Goal: Task Accomplishment & Management: Manage account settings

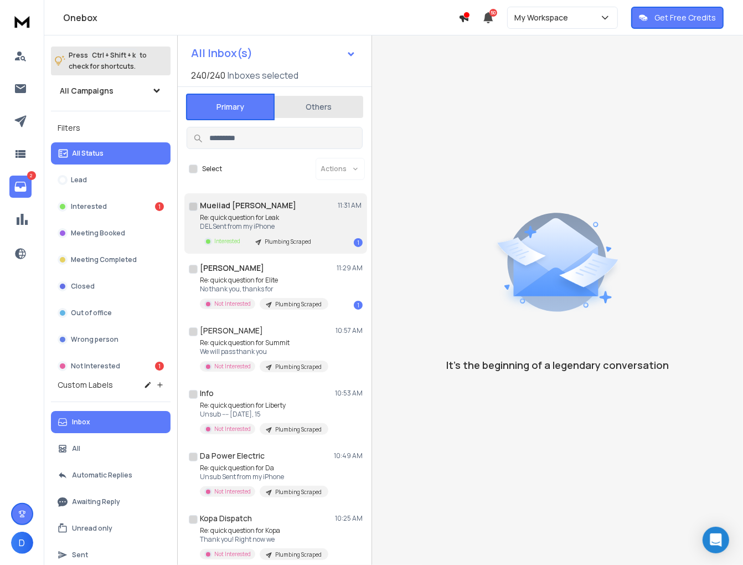
click at [272, 218] on p "Re: quick question for Leak" at bounding box center [259, 217] width 118 height 9
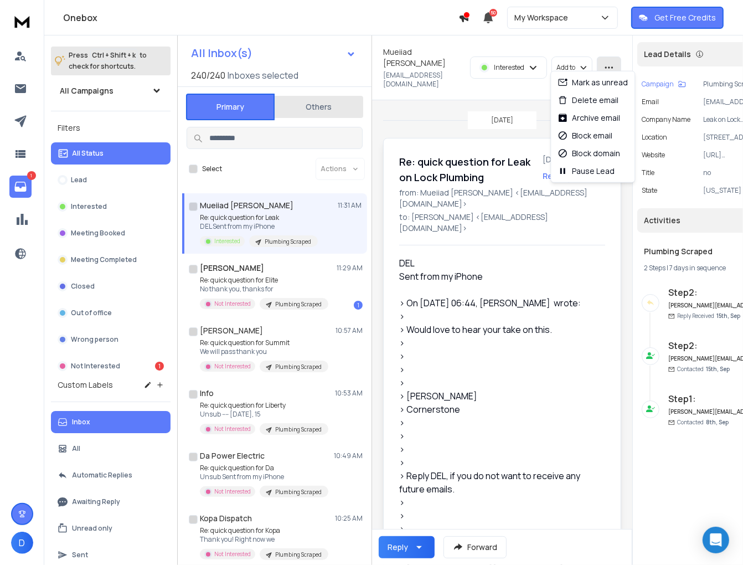
click at [614, 63] on icon "button" at bounding box center [609, 68] width 10 height 10
click at [596, 136] on div "Block email" at bounding box center [584, 135] width 55 height 11
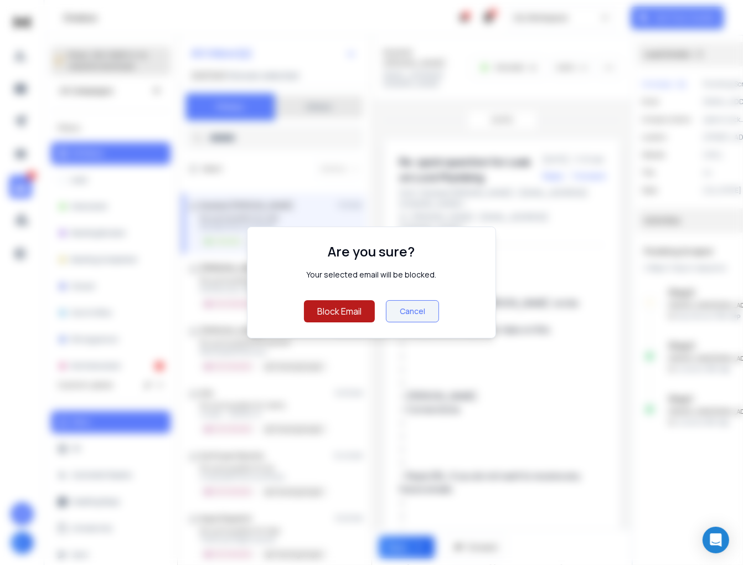
click at [330, 301] on div "Are you sure? Your selected email will be blocked. Block Email Cancel" at bounding box center [371, 282] width 217 height 80
click at [358, 314] on button "Block Email" at bounding box center [339, 311] width 71 height 22
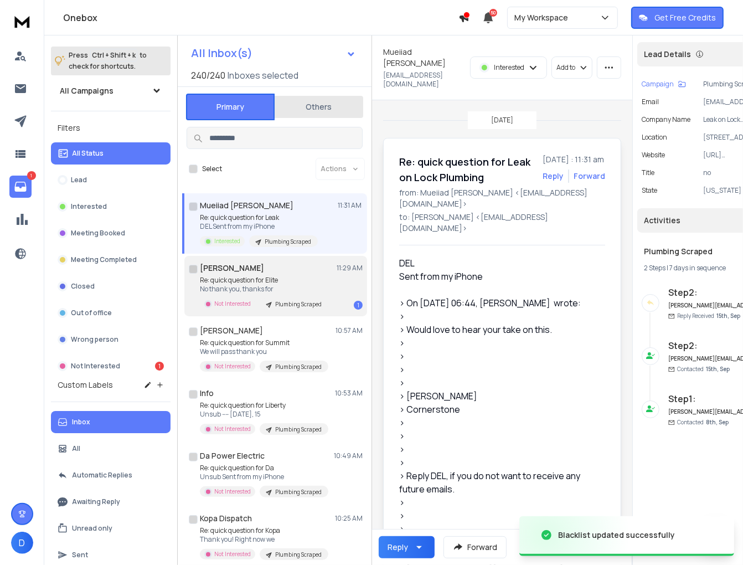
click at [278, 279] on p "Re: quick question for Elite" at bounding box center [264, 280] width 128 height 9
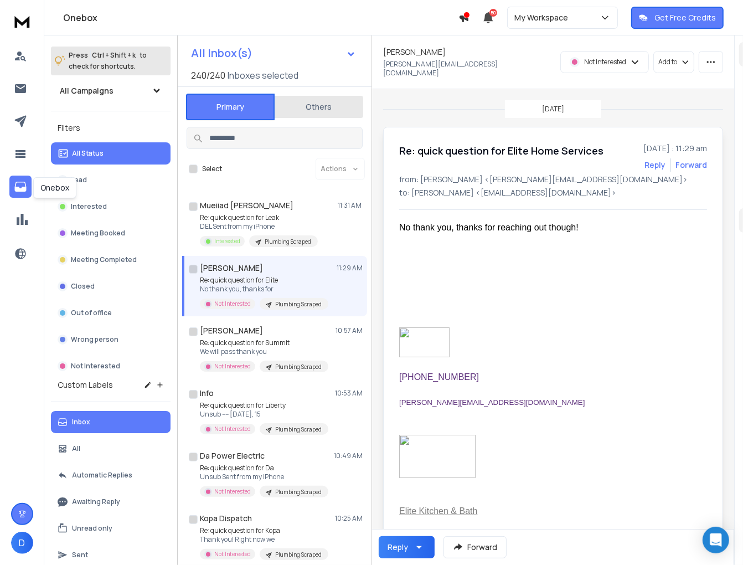
click at [21, 183] on icon at bounding box center [20, 186] width 13 height 13
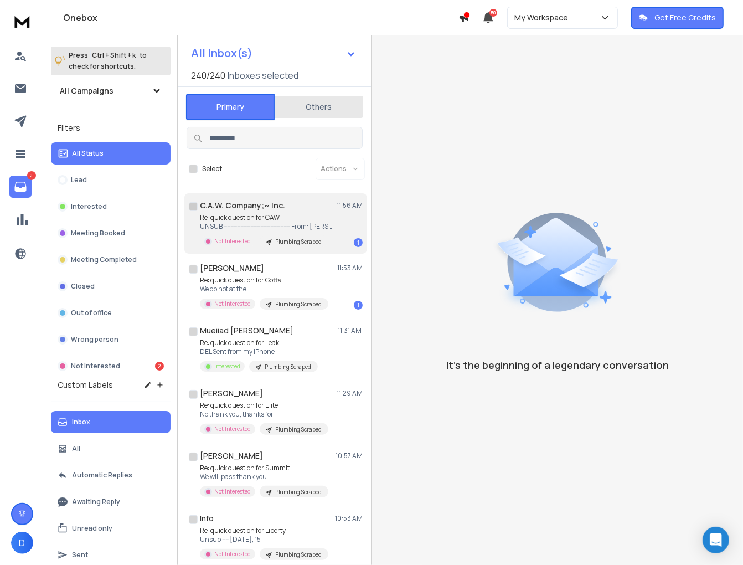
click at [291, 200] on div "C.A.W. Company;~ Inc. 11:56 AM" at bounding box center [281, 205] width 163 height 11
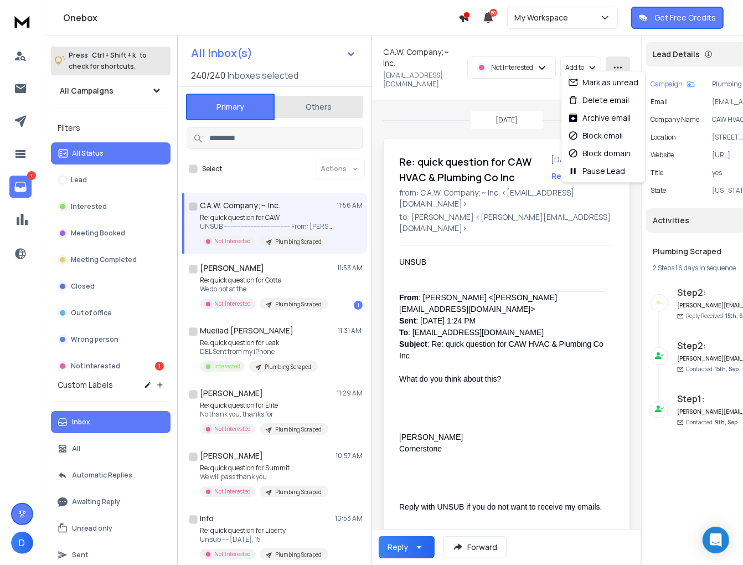
click at [623, 63] on icon "button" at bounding box center [618, 68] width 10 height 10
click at [616, 135] on div "Block email" at bounding box center [595, 135] width 55 height 11
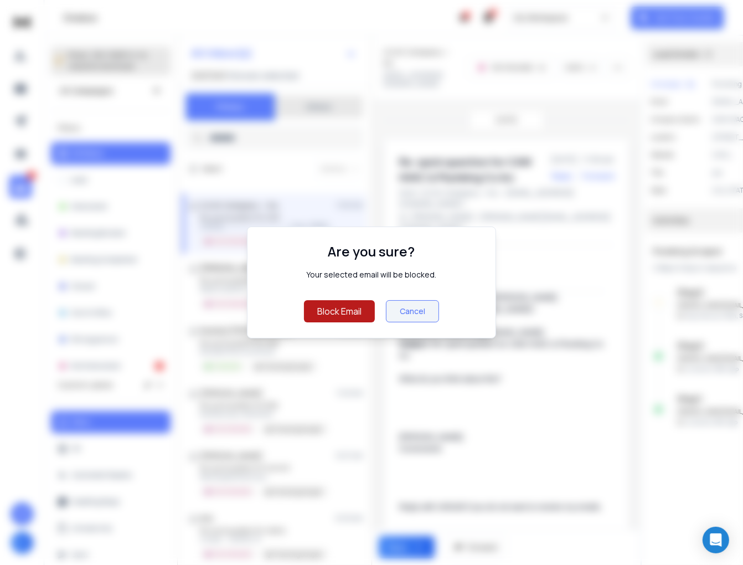
click at [355, 311] on button "Block Email" at bounding box center [339, 311] width 71 height 22
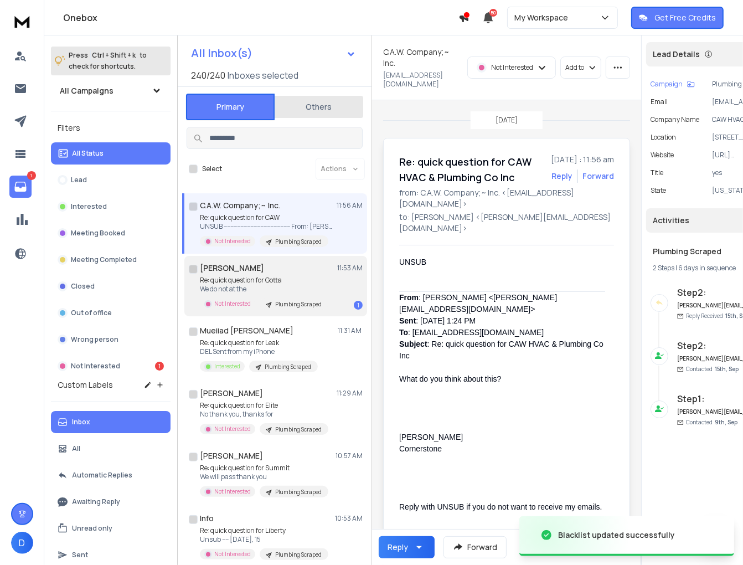
click at [282, 284] on p "We do not at the" at bounding box center [264, 288] width 128 height 9
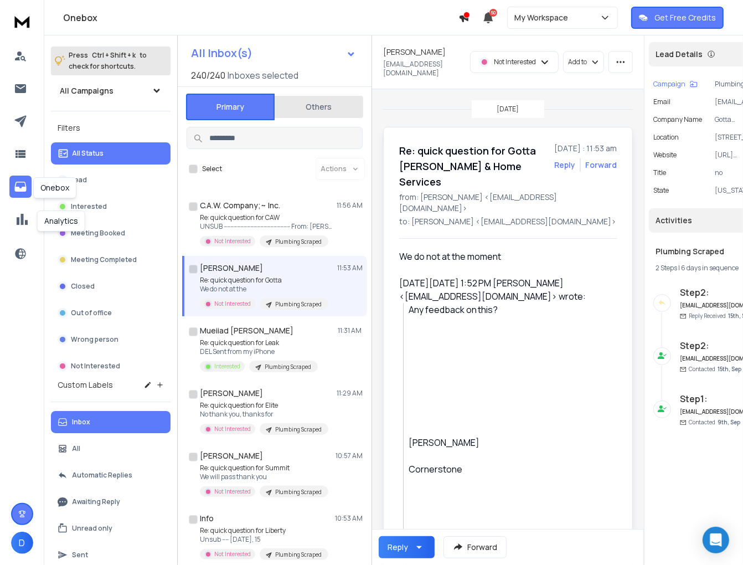
click at [21, 195] on link at bounding box center [20, 186] width 22 height 22
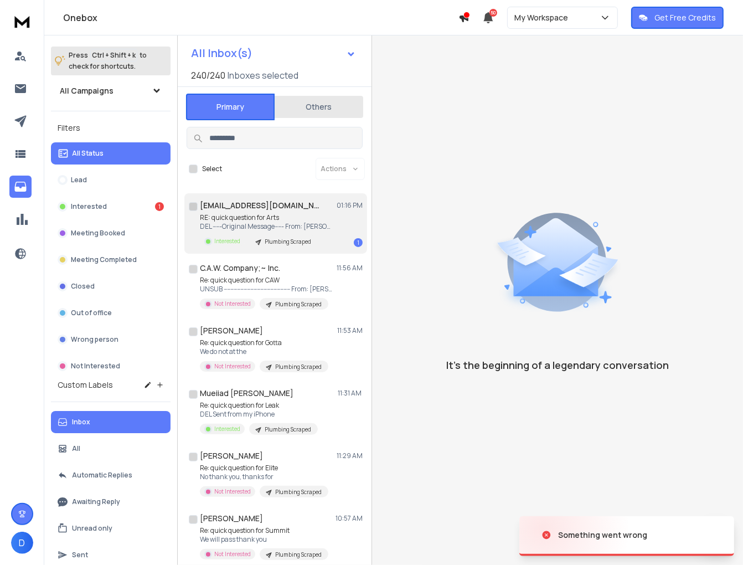
click at [256, 219] on p "RE: quick question for Arts" at bounding box center [266, 217] width 133 height 9
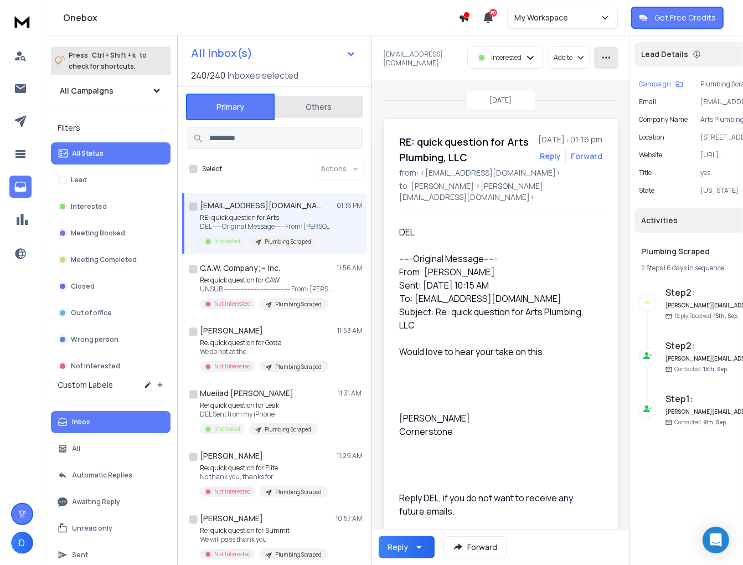
click at [611, 57] on icon "button" at bounding box center [606, 57] width 8 height 2
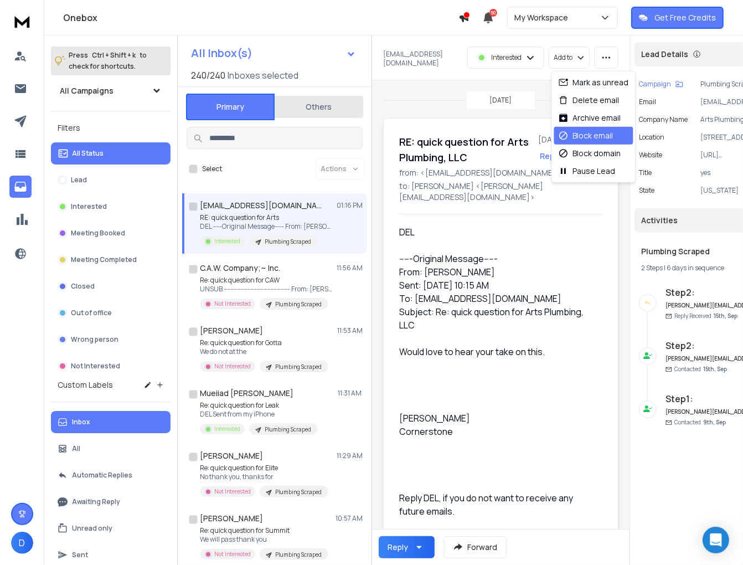
click at [583, 137] on div "Block email" at bounding box center [585, 135] width 55 height 11
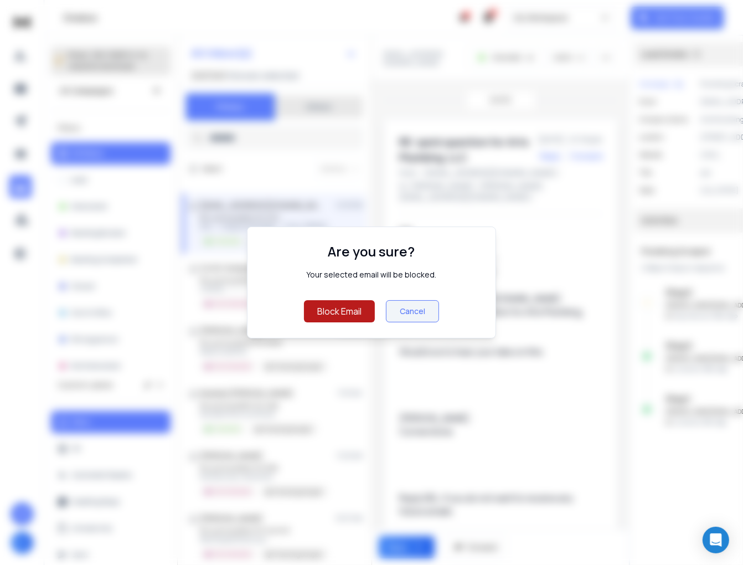
click at [327, 312] on button "Block Email" at bounding box center [339, 311] width 71 height 22
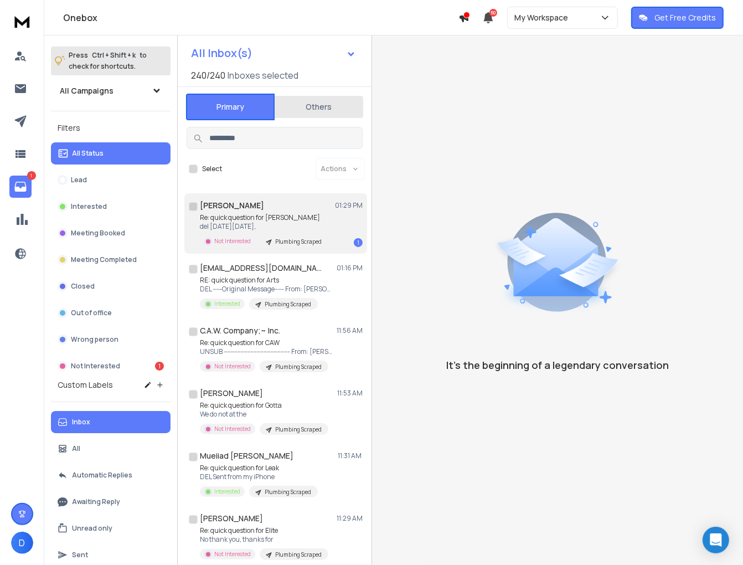
click at [277, 216] on p "Re: quick question for [PERSON_NAME]" at bounding box center [264, 217] width 128 height 9
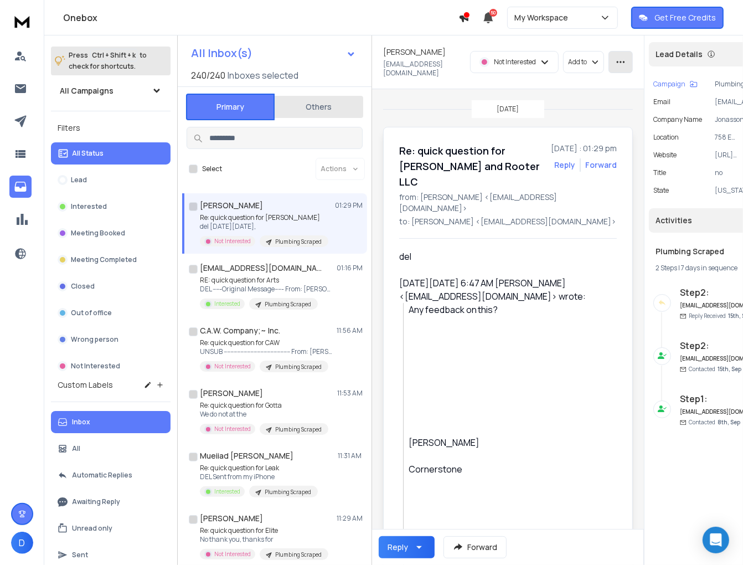
click at [625, 57] on icon "button" at bounding box center [620, 62] width 10 height 10
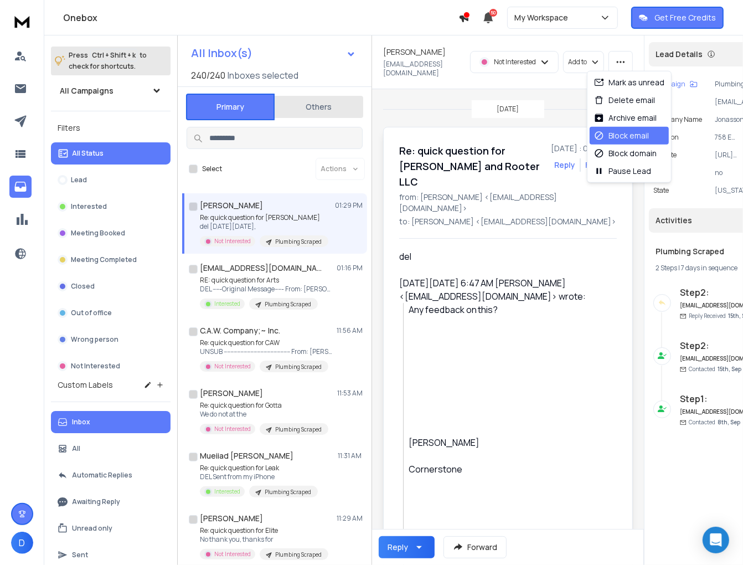
click at [615, 131] on div "Block email" at bounding box center [621, 135] width 55 height 11
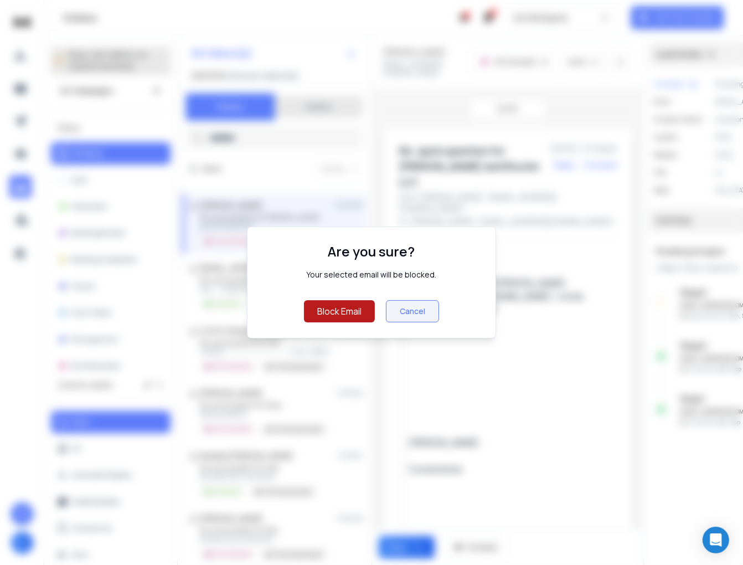
click at [338, 317] on button "Block Email" at bounding box center [339, 311] width 71 height 22
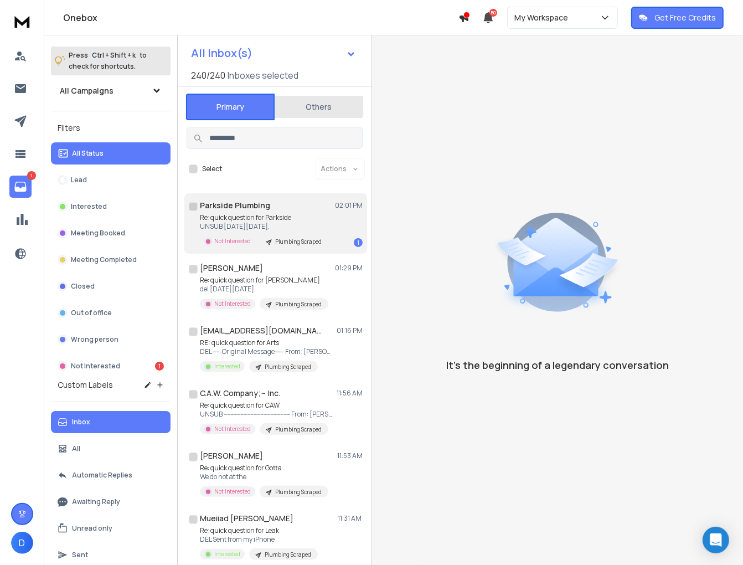
click at [248, 213] on p "Re: quick question for Parkside" at bounding box center [264, 217] width 128 height 9
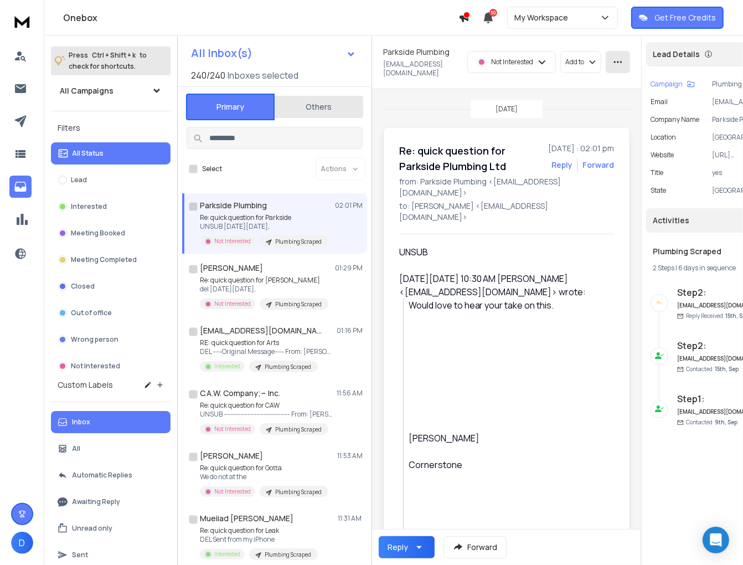
click at [630, 60] on button "button" at bounding box center [618, 62] width 24 height 22
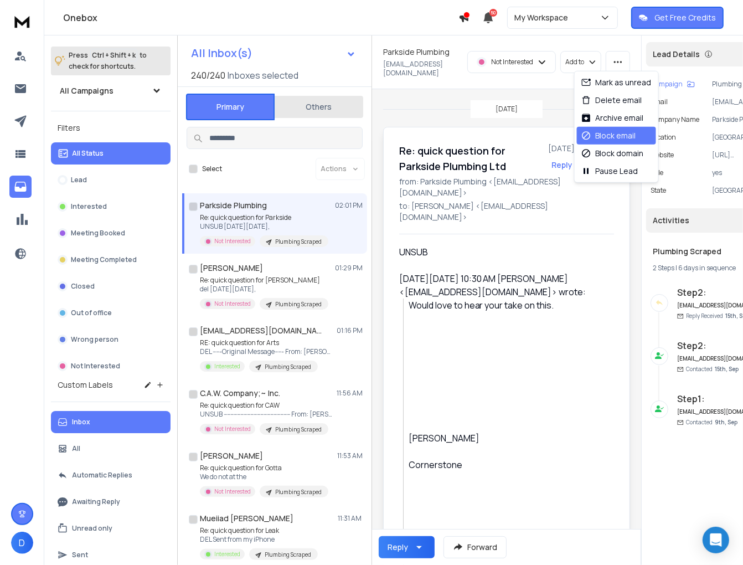
click at [615, 135] on div "Block email" at bounding box center [608, 135] width 55 height 11
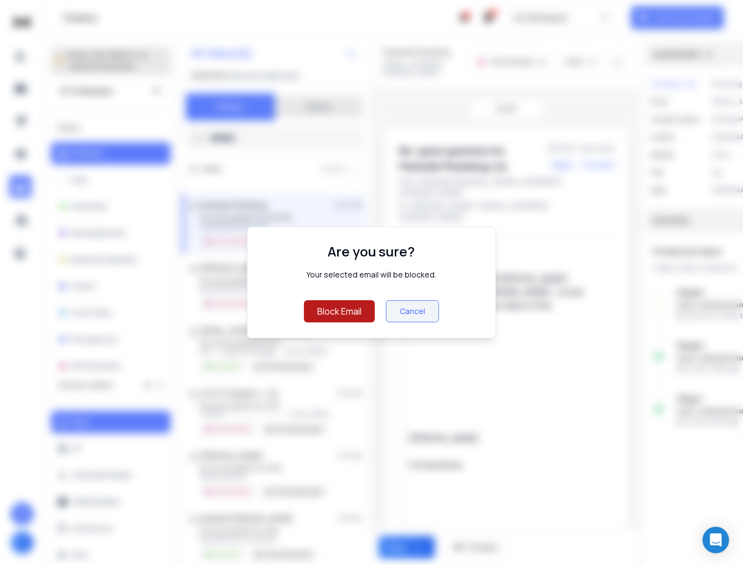
click at [327, 307] on button "Block Email" at bounding box center [339, 311] width 71 height 22
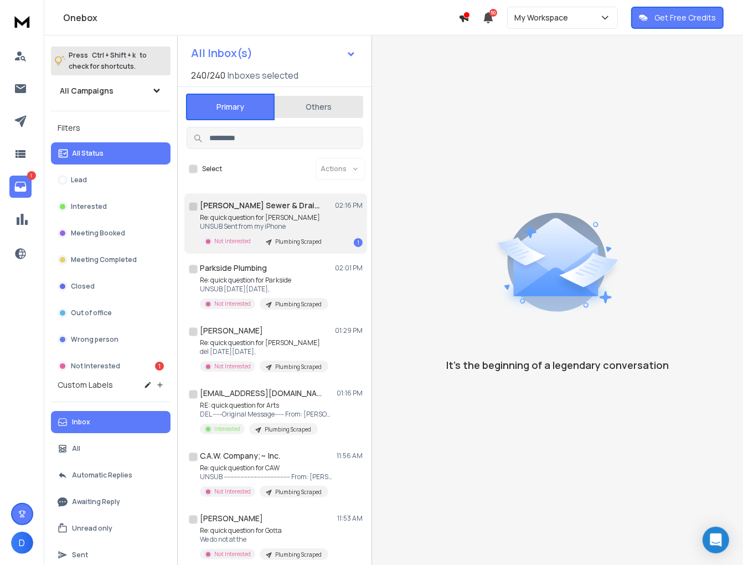
click at [266, 210] on h1 "[PERSON_NAME] Sewer & Drain Inc." at bounding box center [261, 205] width 122 height 11
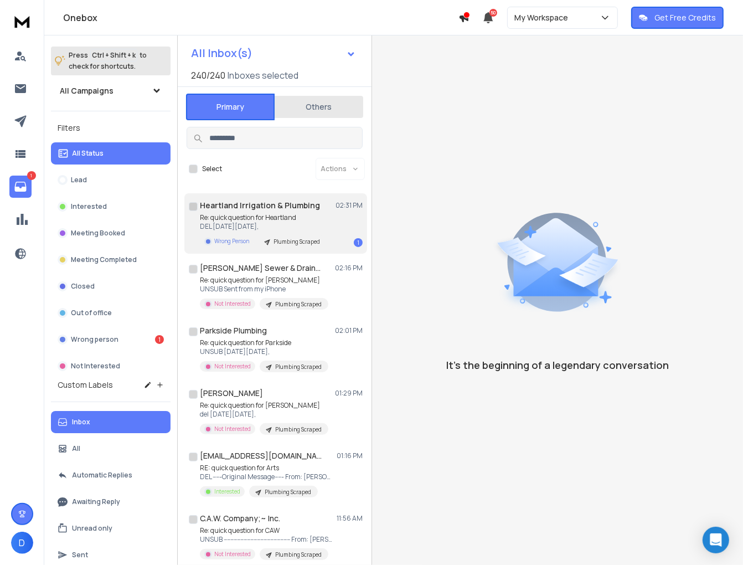
click at [256, 213] on p "Re: quick question for Heartland" at bounding box center [263, 217] width 127 height 9
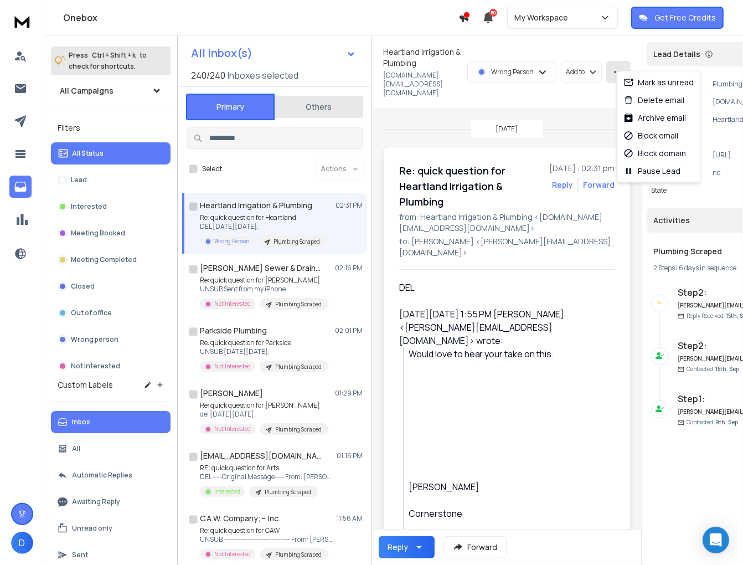
click at [623, 67] on icon "button" at bounding box center [618, 72] width 10 height 10
click at [654, 134] on div "Block email" at bounding box center [650, 135] width 55 height 11
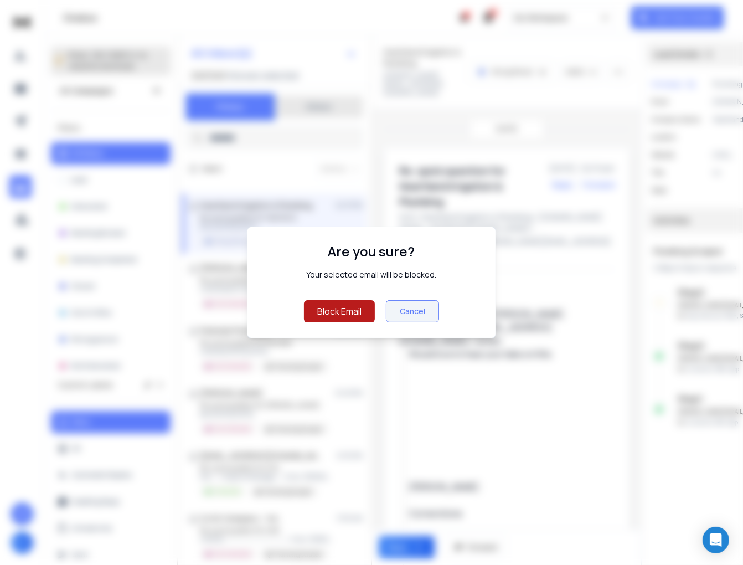
click at [331, 313] on button "Block Email" at bounding box center [339, 311] width 71 height 22
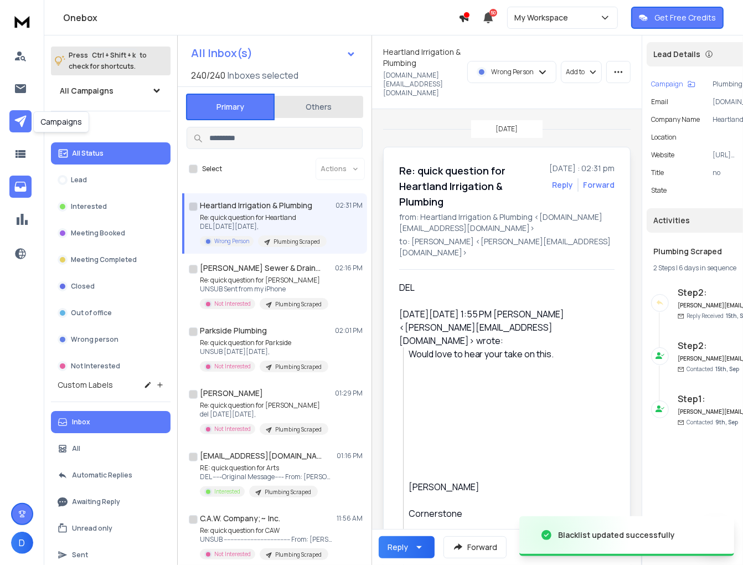
click at [22, 123] on icon at bounding box center [20, 121] width 12 height 12
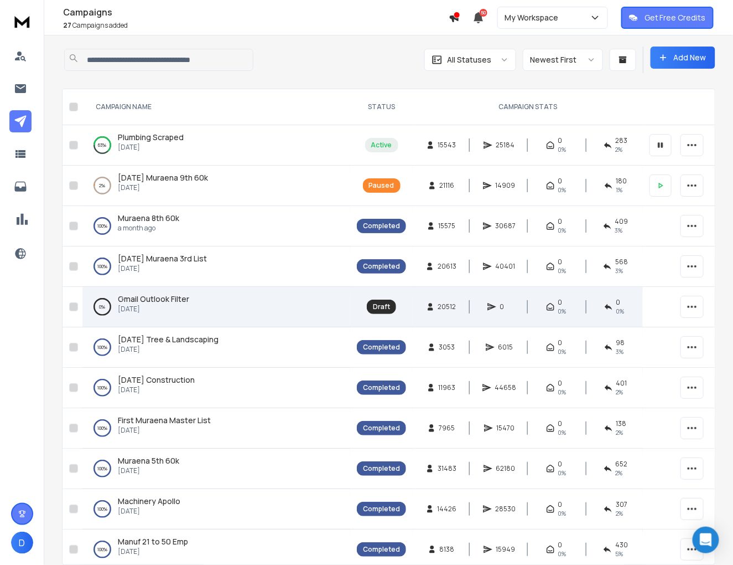
click at [143, 301] on span "Gmail Outlook Filter" at bounding box center [153, 298] width 71 height 11
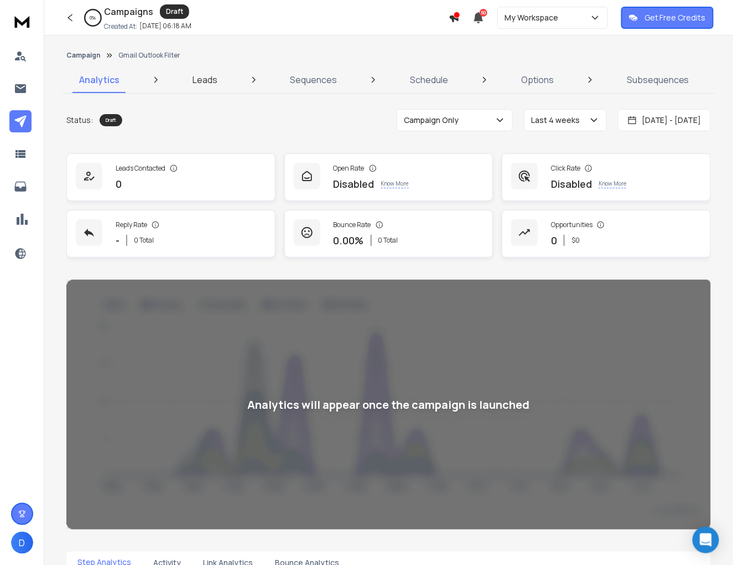
click at [216, 77] on p "Leads" at bounding box center [205, 79] width 25 height 13
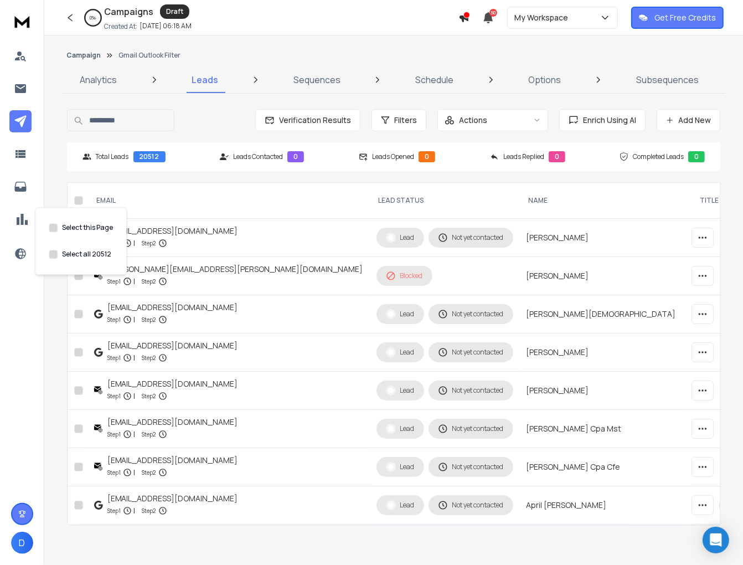
click at [50, 255] on button "Select this Page" at bounding box center [53, 254] width 9 height 9
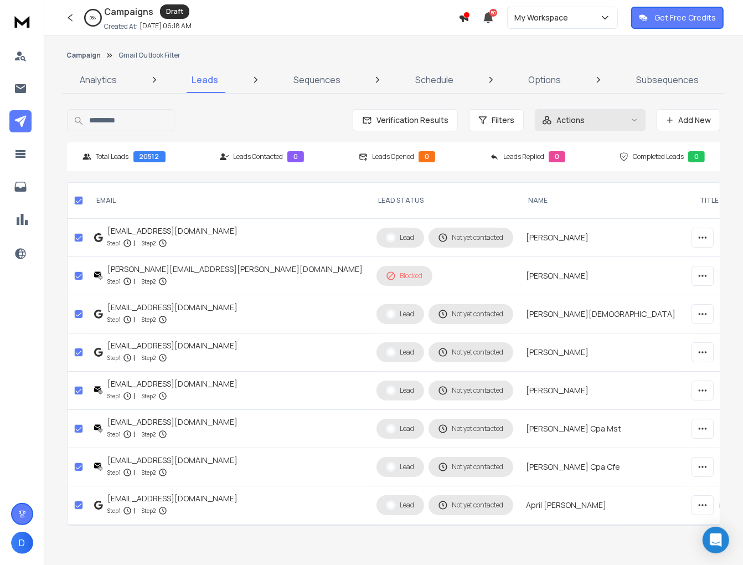
click at [612, 116] on div "Actions" at bounding box center [584, 120] width 84 height 11
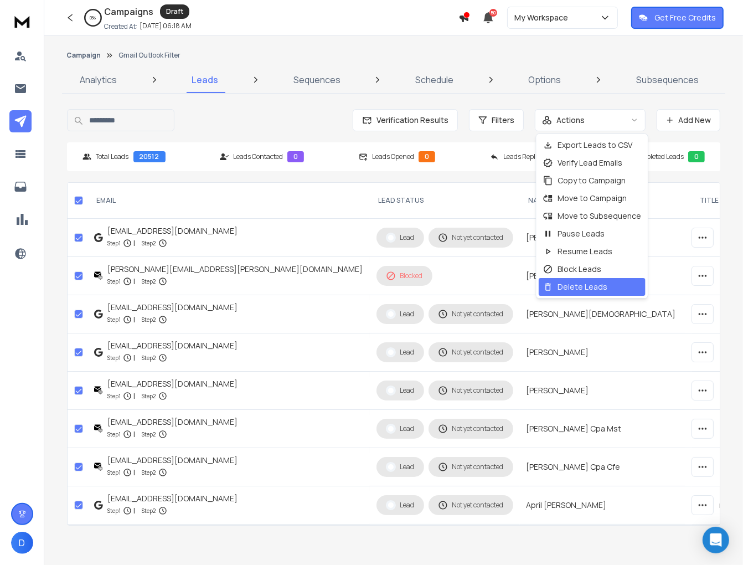
click at [587, 286] on p "Delete Leads" at bounding box center [582, 286] width 50 height 11
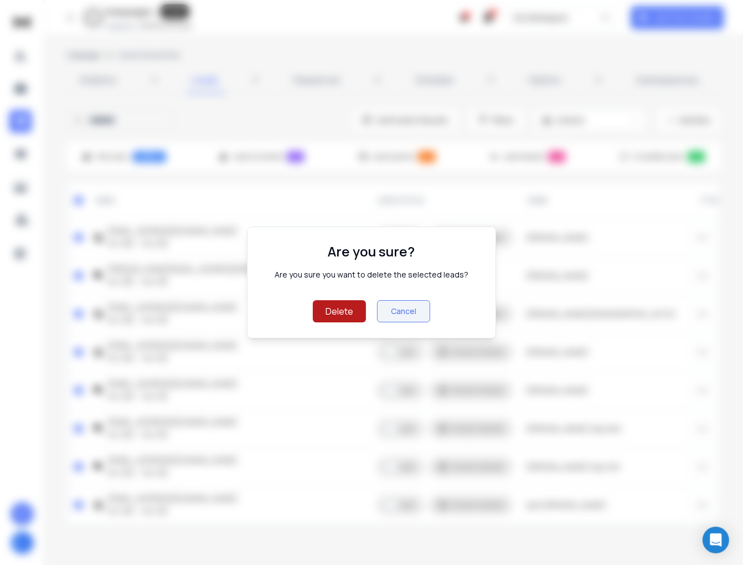
click at [344, 314] on button "Delete" at bounding box center [339, 311] width 53 height 22
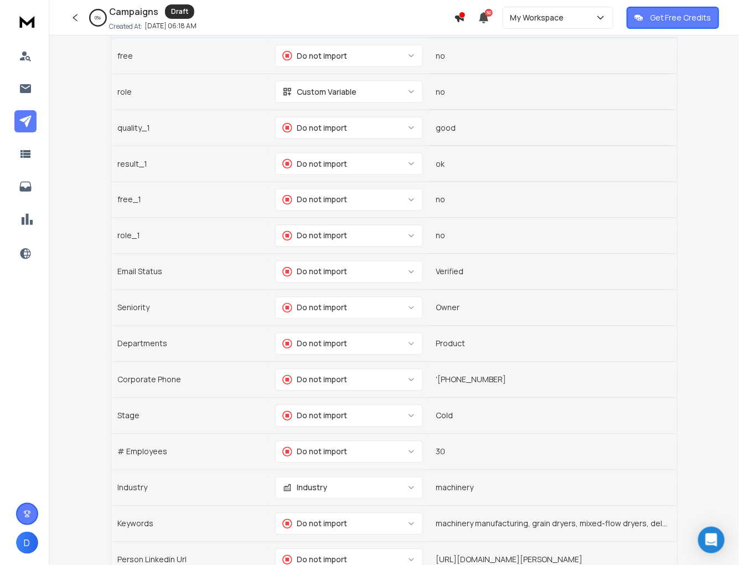
scroll to position [492, 0]
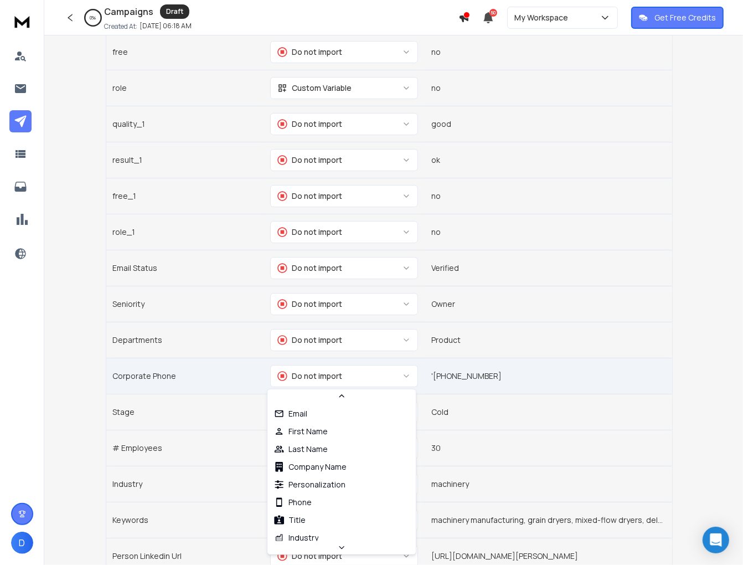
click at [396, 379] on button "Do not import" at bounding box center [343, 376] width 147 height 22
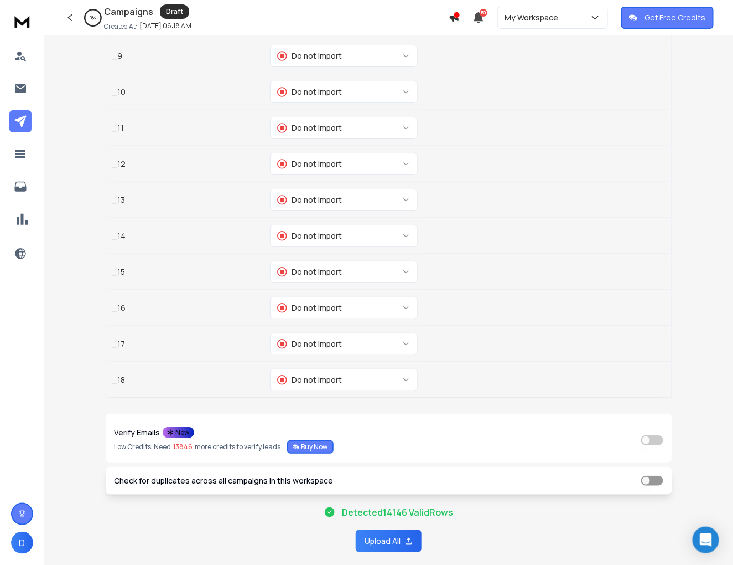
scroll to position [2654, 0]
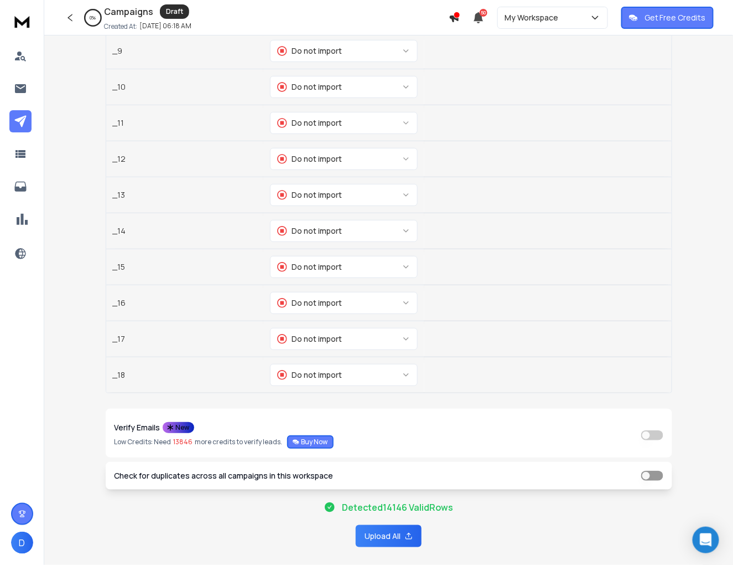
click at [381, 534] on button "Upload All" at bounding box center [389, 536] width 66 height 22
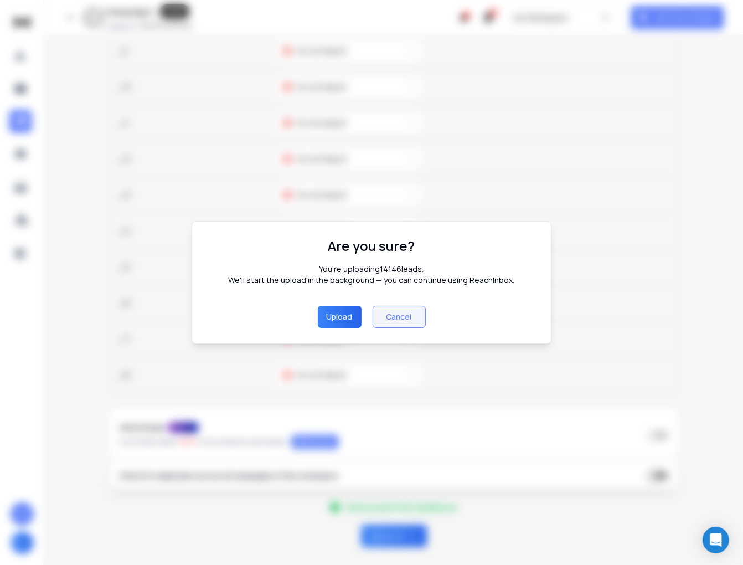
click at [334, 318] on button "Upload" at bounding box center [340, 317] width 44 height 22
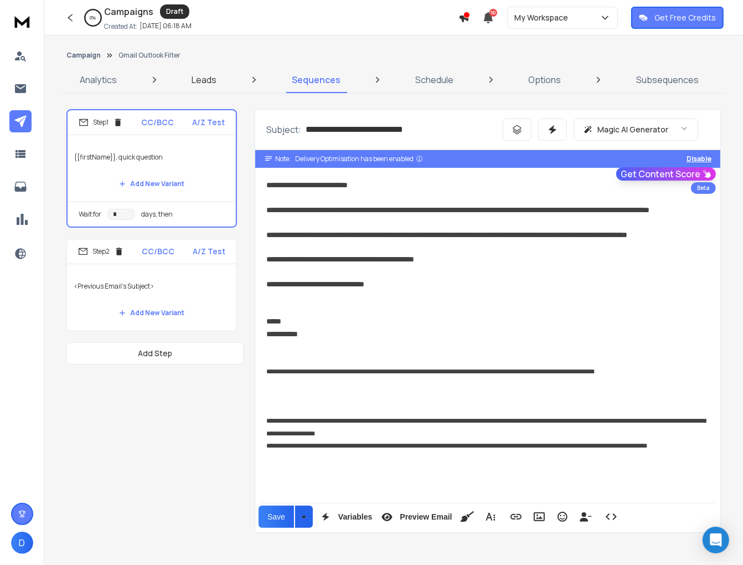
click at [203, 75] on p "Leads" at bounding box center [204, 79] width 25 height 13
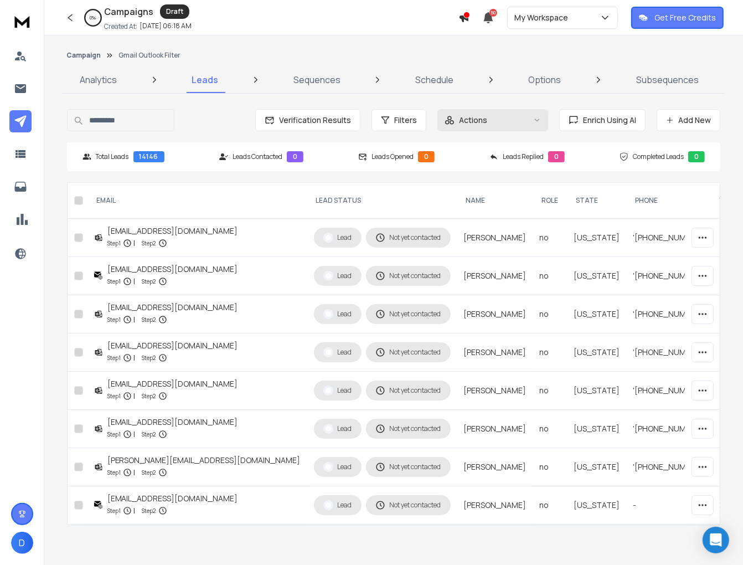
click at [456, 121] on div "Actions" at bounding box center [486, 120] width 84 height 11
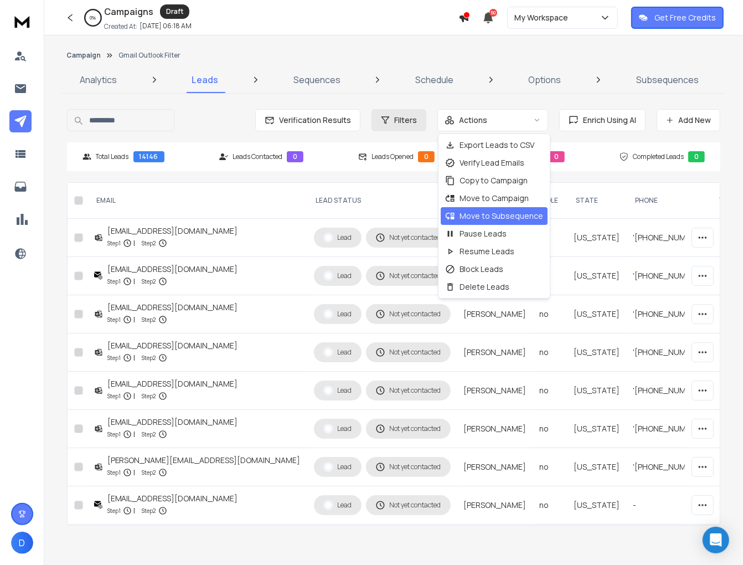
click at [397, 121] on span "Filters" at bounding box center [405, 120] width 23 height 11
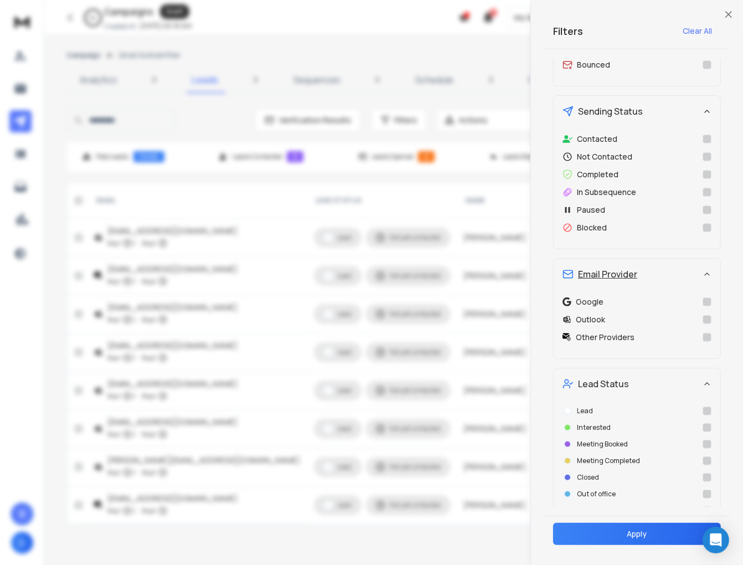
scroll to position [184, 0]
click at [702, 318] on button "Outlook" at bounding box center [706, 318] width 9 height 9
click at [637, 539] on button "Apply" at bounding box center [637, 534] width 168 height 22
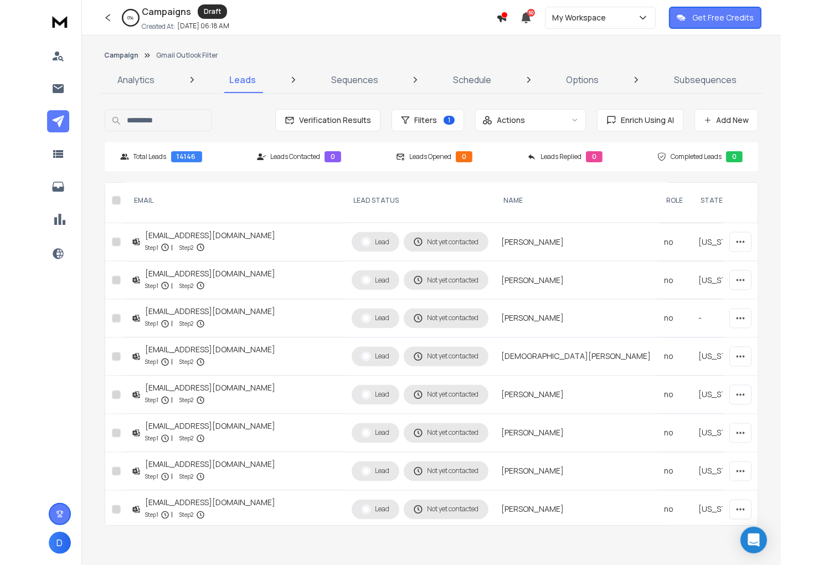
scroll to position [1623, 0]
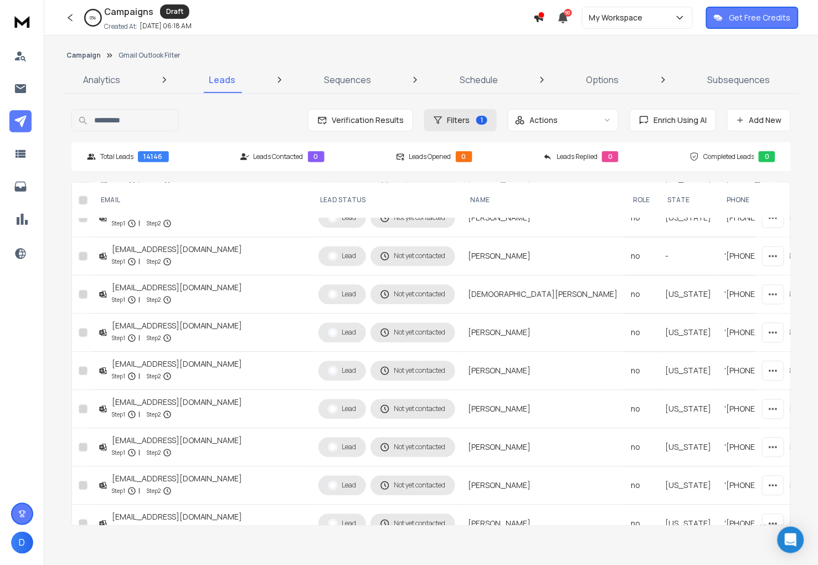
click at [480, 118] on span "1" at bounding box center [481, 120] width 11 height 9
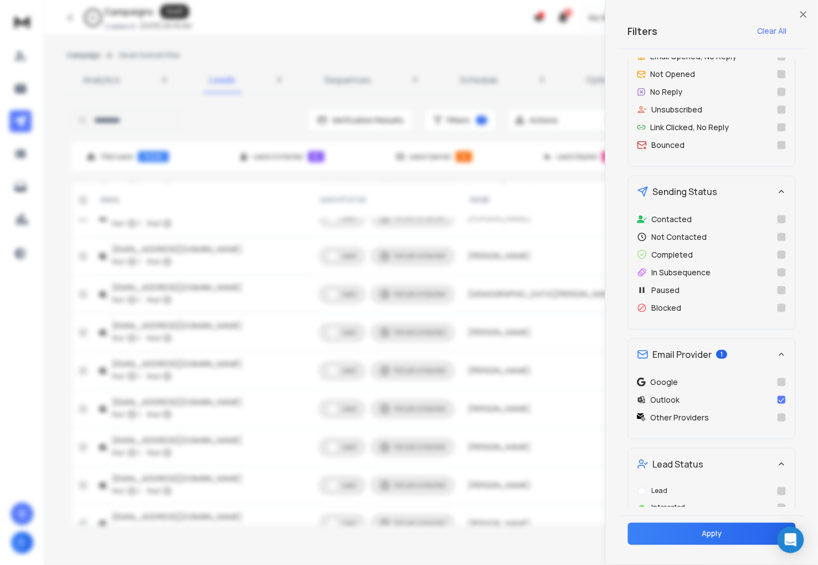
scroll to position [123, 0]
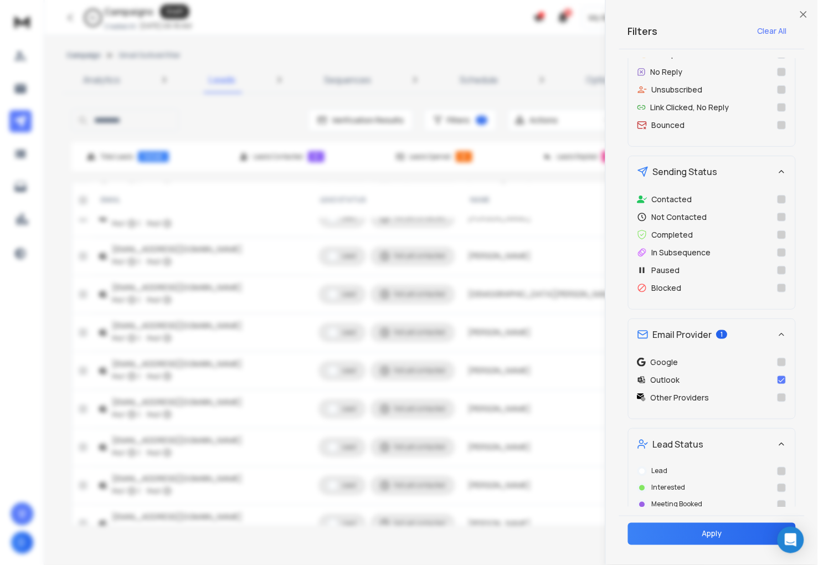
click at [687, 532] on button "Apply" at bounding box center [712, 534] width 168 height 22
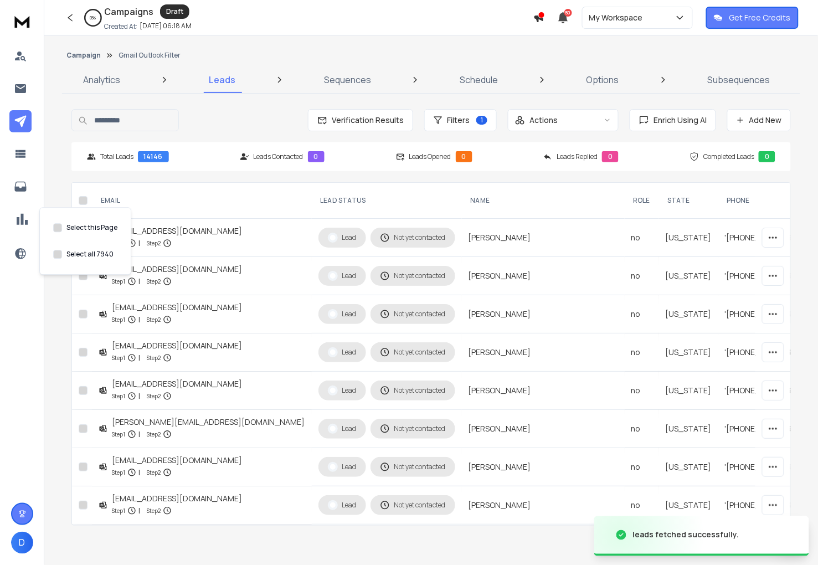
click at [56, 257] on button "Select this Page" at bounding box center [57, 254] width 9 height 9
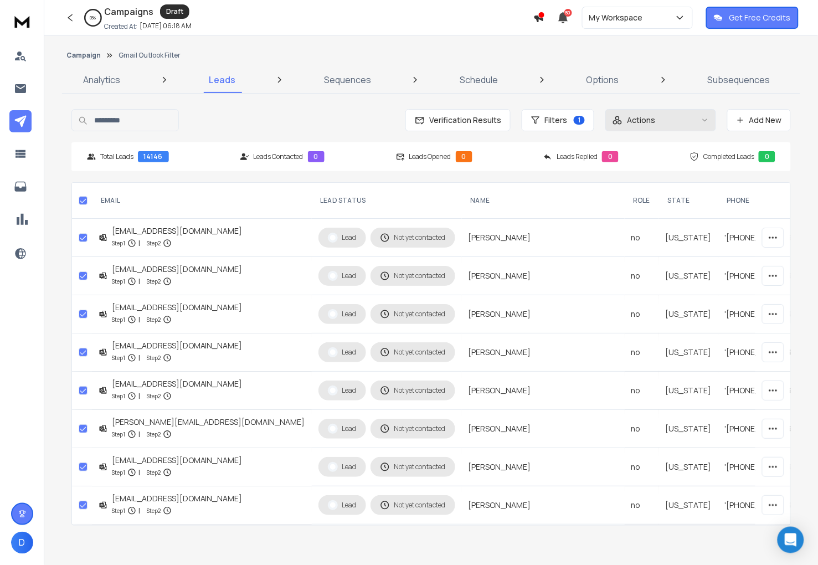
click at [648, 125] on p "Actions" at bounding box center [641, 120] width 28 height 11
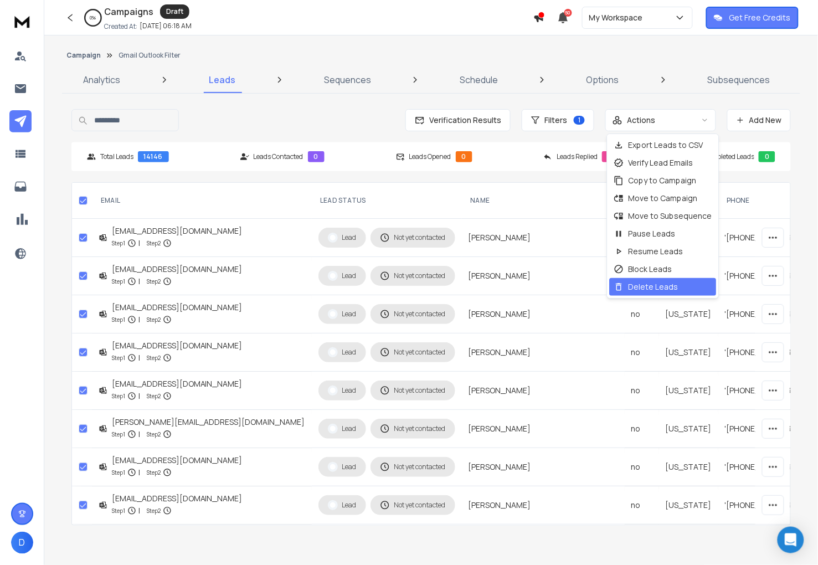
click at [638, 288] on p "Delete Leads" at bounding box center [653, 286] width 50 height 11
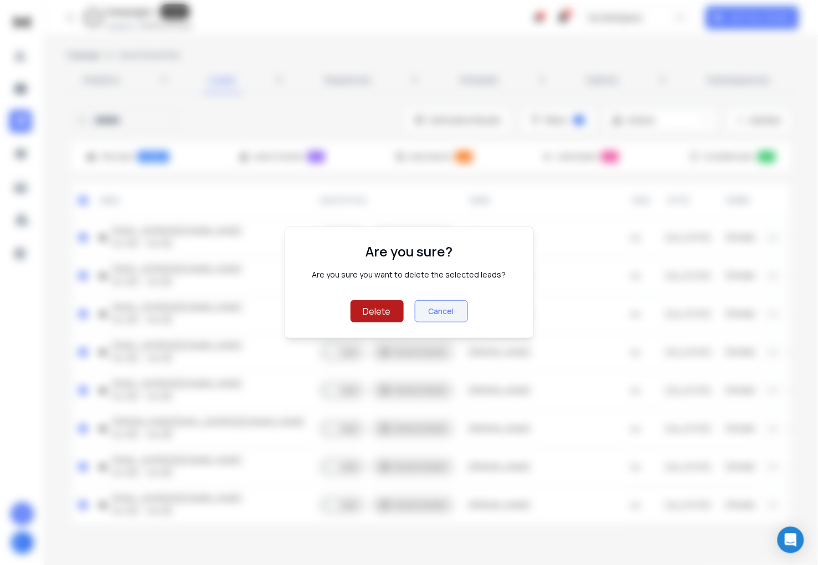
drag, startPoint x: 372, startPoint y: 303, endPoint x: 375, endPoint y: 309, distance: 6.5
click at [372, 304] on button "Delete" at bounding box center [376, 311] width 53 height 22
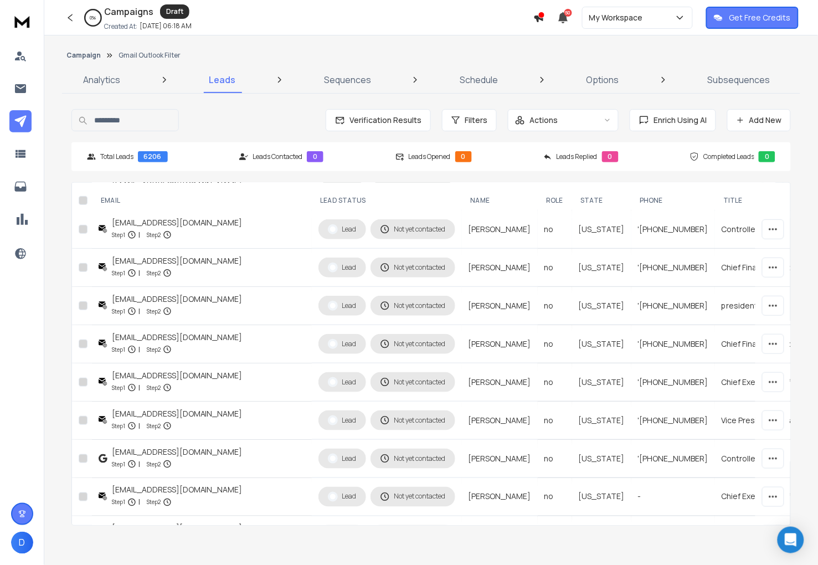
scroll to position [1230, 0]
click at [682, 17] on icon "button" at bounding box center [680, 17] width 6 height 3
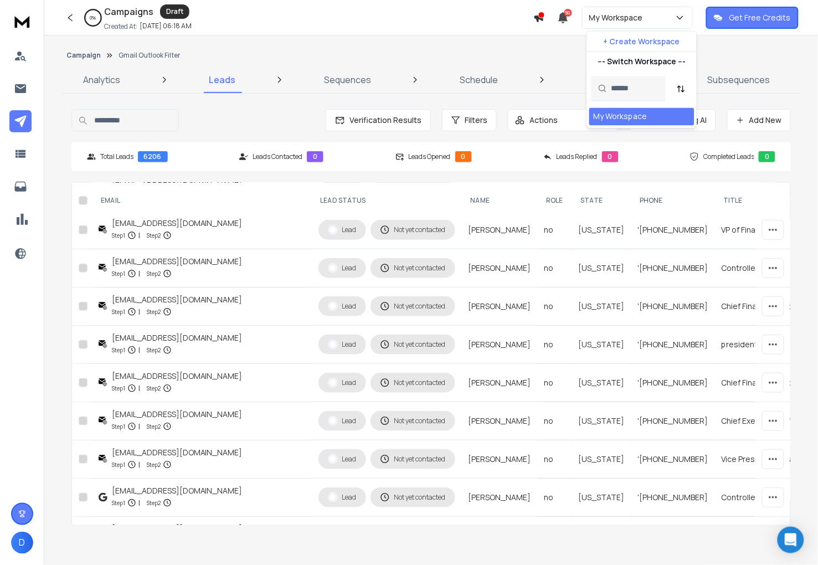
click at [747, 55] on div "Campaign Gmail Outlook Filter" at bounding box center [430, 55] width 729 height 9
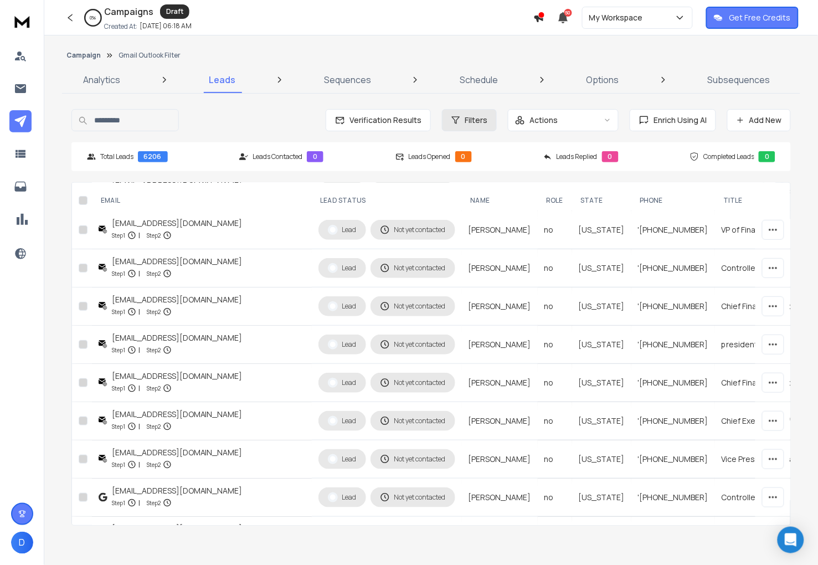
click at [473, 117] on span "Filters" at bounding box center [475, 120] width 23 height 11
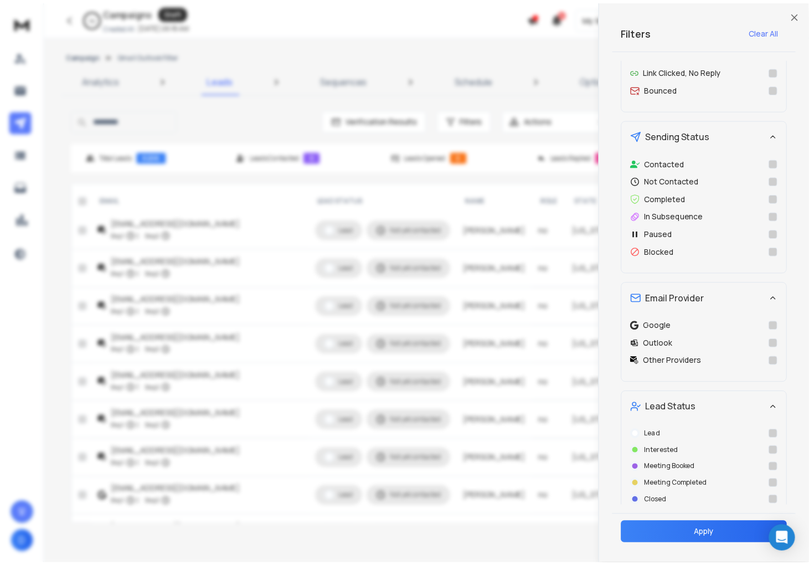
scroll to position [246, 0]
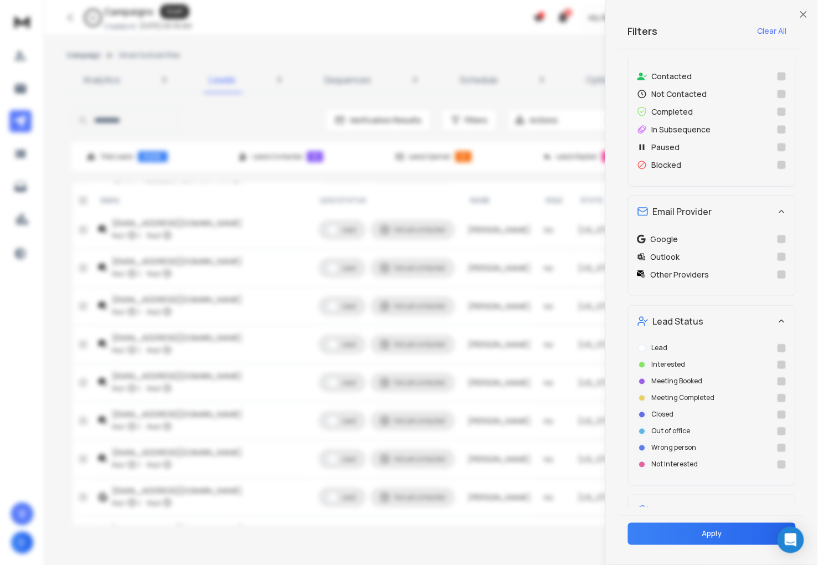
click at [679, 259] on p "Outlook" at bounding box center [664, 256] width 29 height 11
click at [777, 259] on button "Outlook" at bounding box center [781, 256] width 9 height 9
click at [705, 536] on button "Apply" at bounding box center [712, 534] width 168 height 22
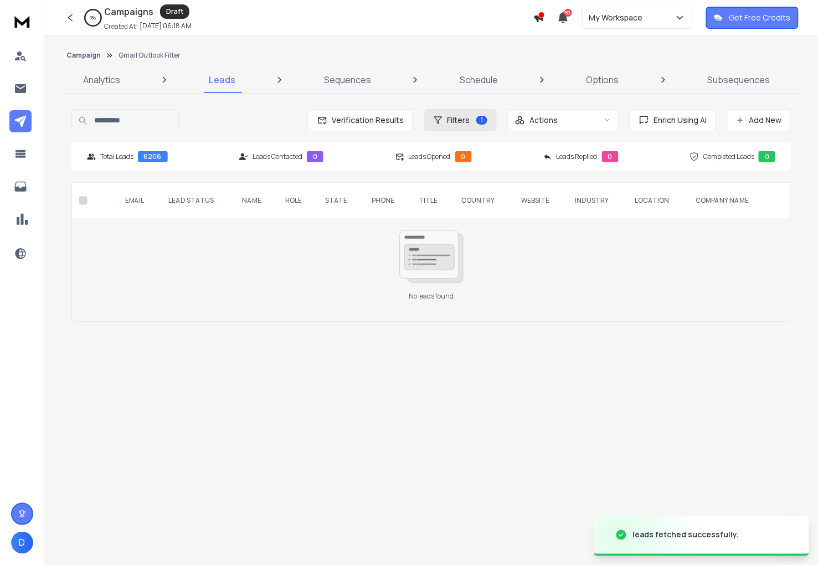
click at [480, 121] on span "1" at bounding box center [481, 120] width 11 height 9
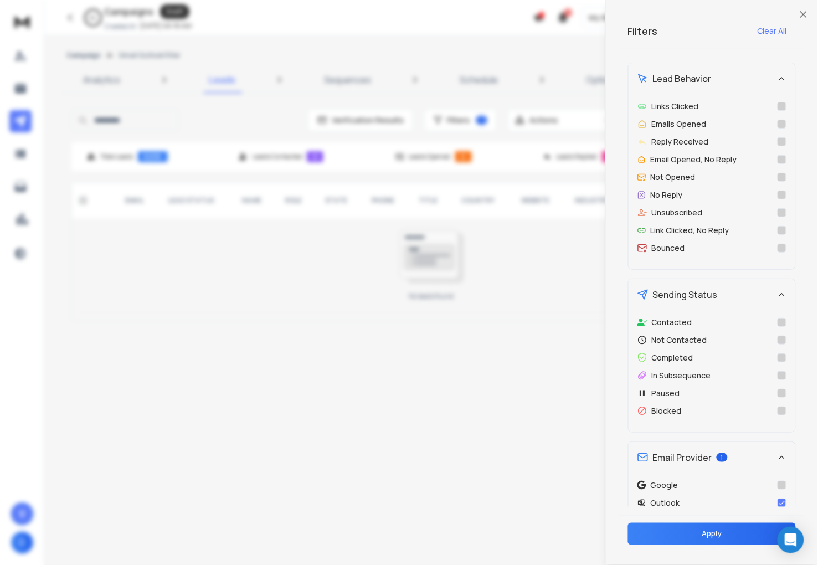
click at [777, 505] on button "Outlook" at bounding box center [781, 502] width 9 height 9
drag, startPoint x: 726, startPoint y: 532, endPoint x: 702, endPoint y: 521, distance: 26.5
click at [726, 531] on button "Apply" at bounding box center [712, 534] width 168 height 22
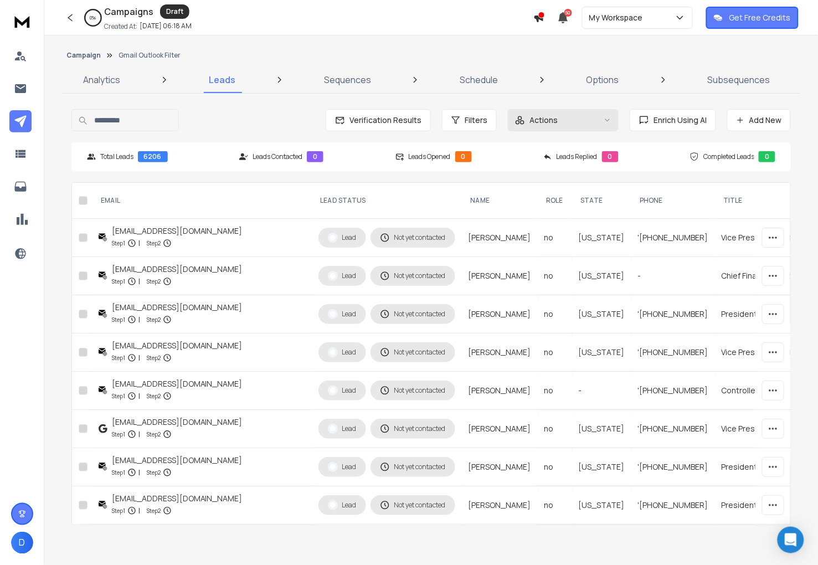
click at [605, 120] on icon "button" at bounding box center [607, 120] width 8 height 9
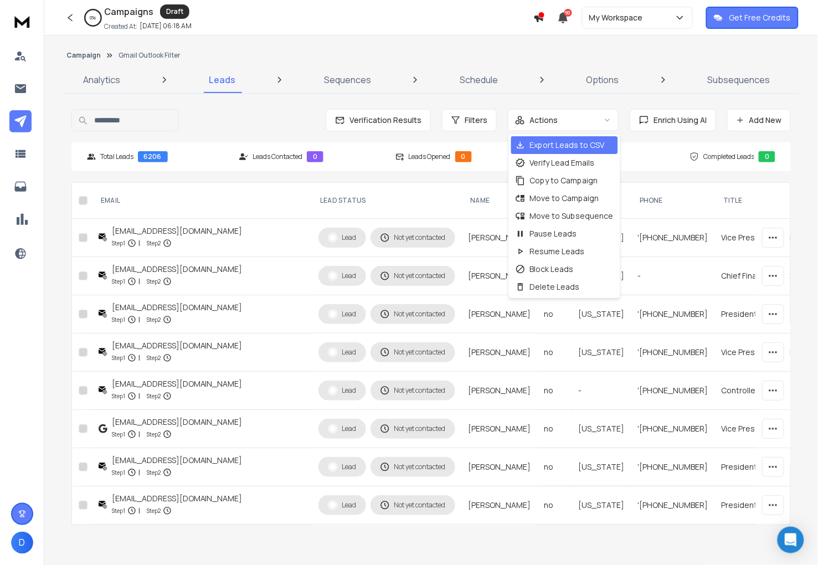
click at [587, 144] on p "Export Leads to CSV" at bounding box center [567, 144] width 75 height 11
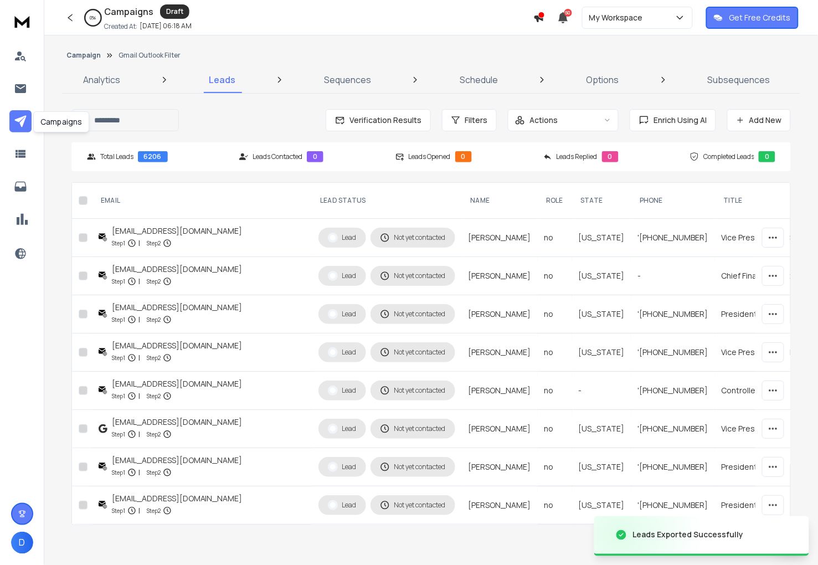
click at [18, 114] on link at bounding box center [20, 121] width 22 height 22
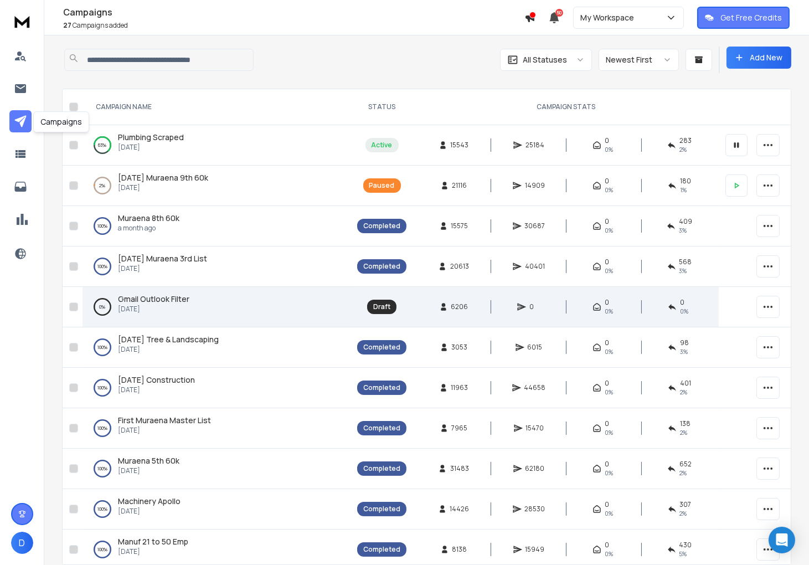
click at [198, 296] on div "0 % Gmail Outlook Filter 2 months ago" at bounding box center [217, 306] width 246 height 27
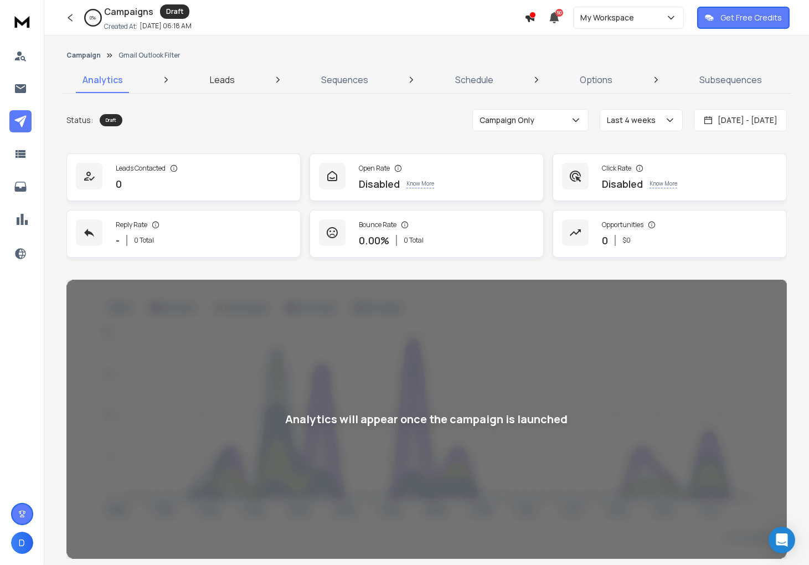
click at [217, 79] on p "Leads" at bounding box center [222, 79] width 25 height 13
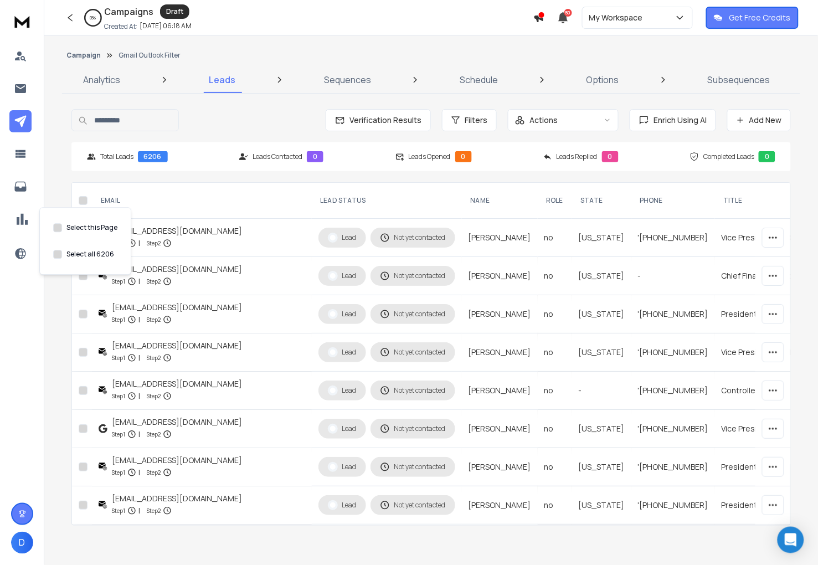
click at [61, 230] on button "Select this Page" at bounding box center [57, 227] width 9 height 9
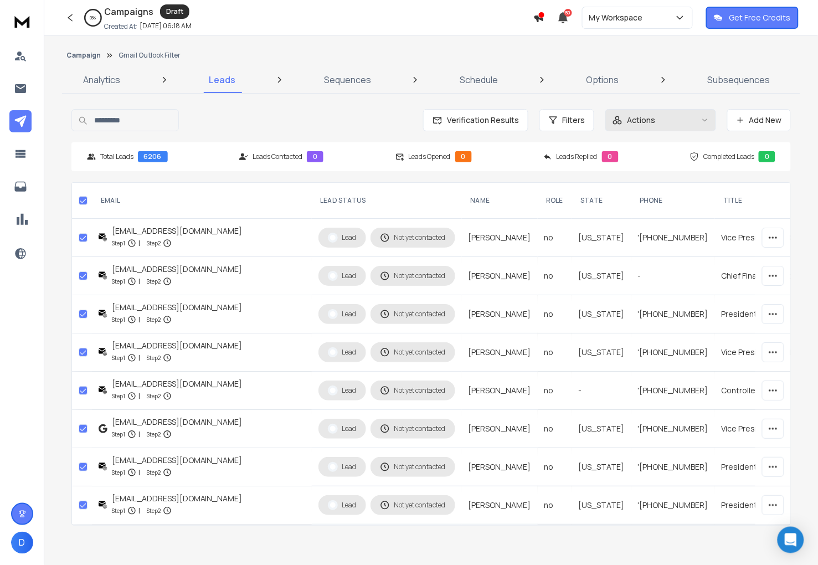
click at [655, 123] on p "Actions" at bounding box center [641, 120] width 28 height 11
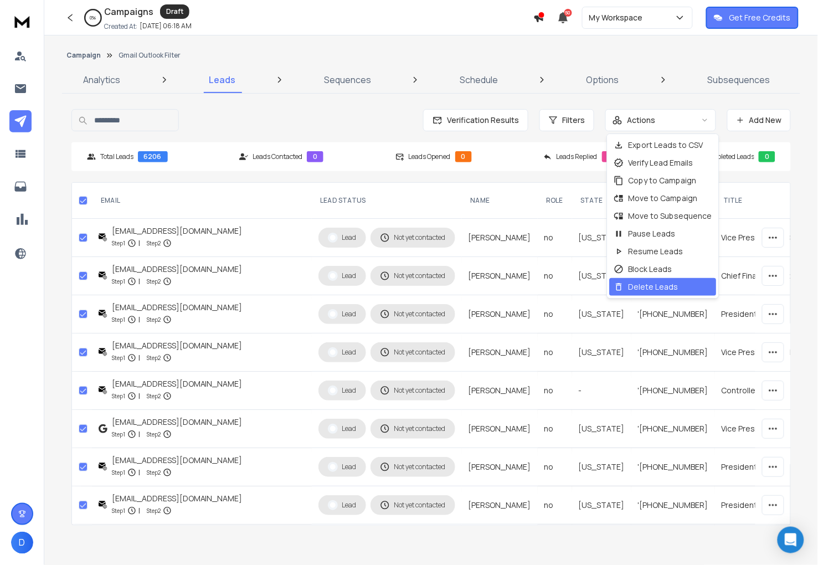
click at [650, 281] on p "Delete Leads" at bounding box center [653, 286] width 50 height 11
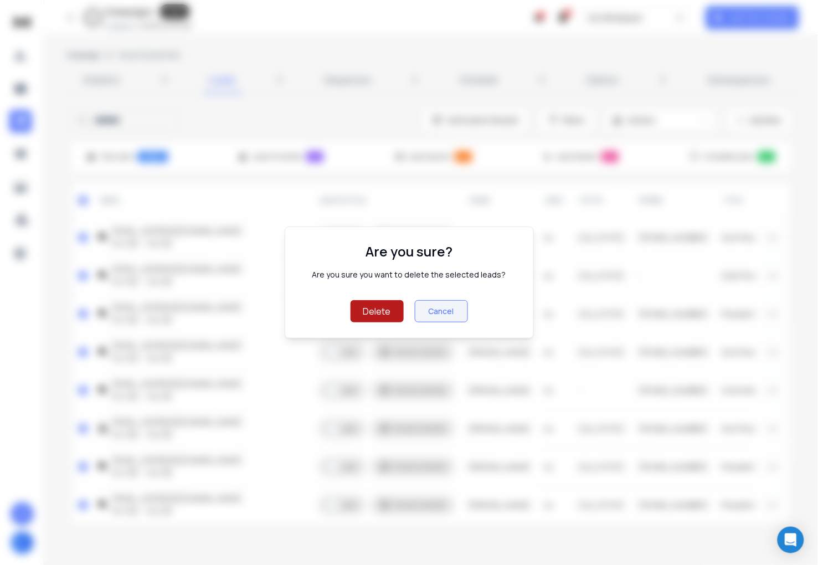
click at [384, 312] on button "Delete" at bounding box center [376, 311] width 53 height 22
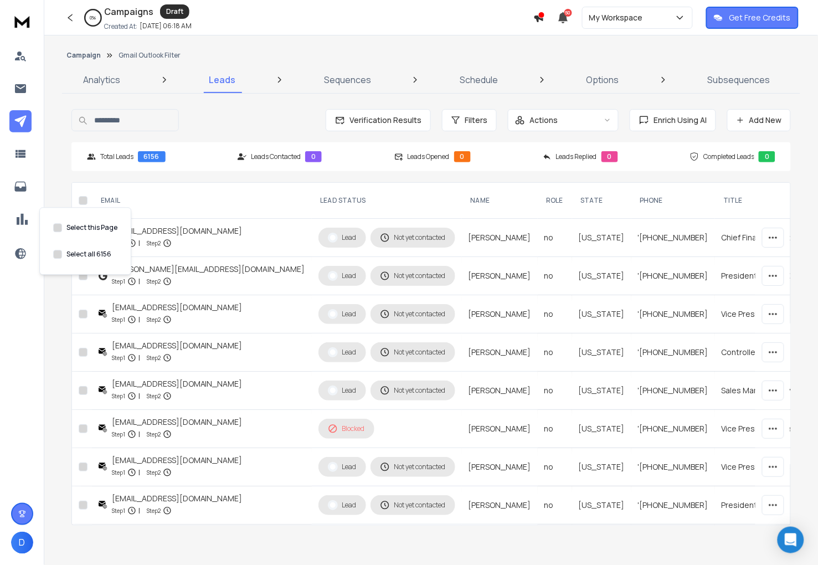
click at [58, 258] on div "Select all 6156" at bounding box center [85, 254] width 64 height 22
click at [59, 256] on button "Select this Page" at bounding box center [57, 254] width 9 height 9
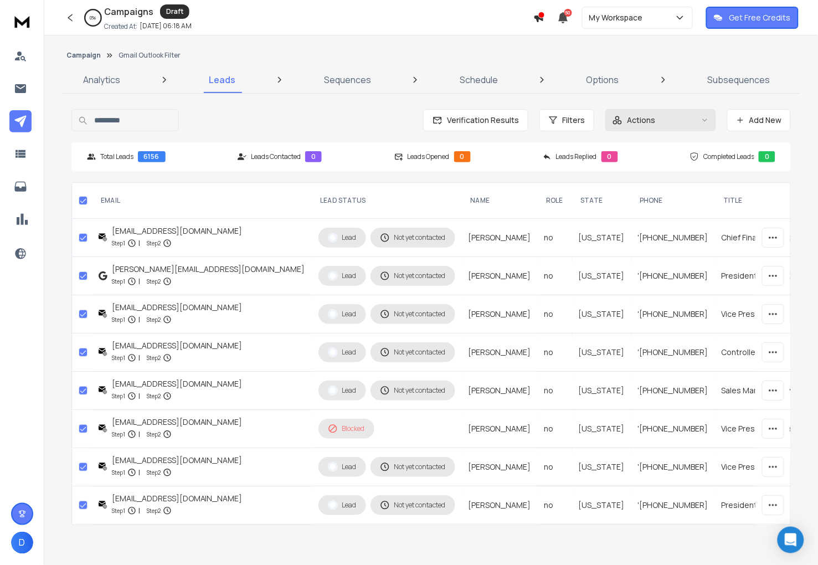
drag, startPoint x: 654, startPoint y: 116, endPoint x: 660, endPoint y: 119, distance: 6.7
click at [654, 117] on p "Actions" at bounding box center [641, 120] width 28 height 11
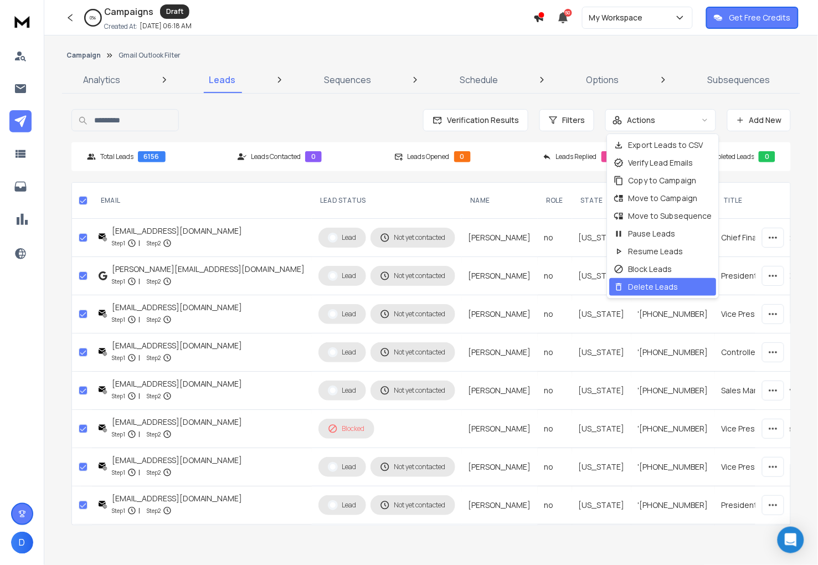
click at [648, 288] on p "Delete Leads" at bounding box center [653, 286] width 50 height 11
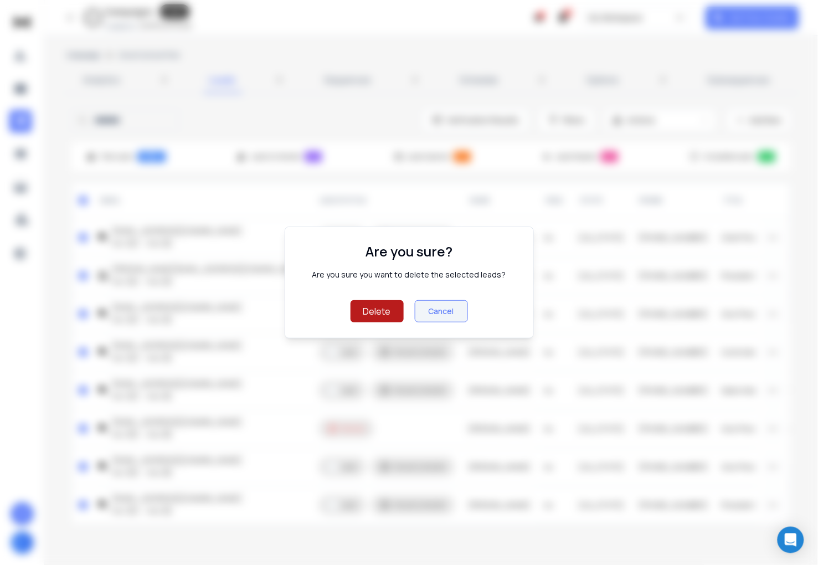
click at [365, 308] on button "Delete" at bounding box center [376, 311] width 53 height 22
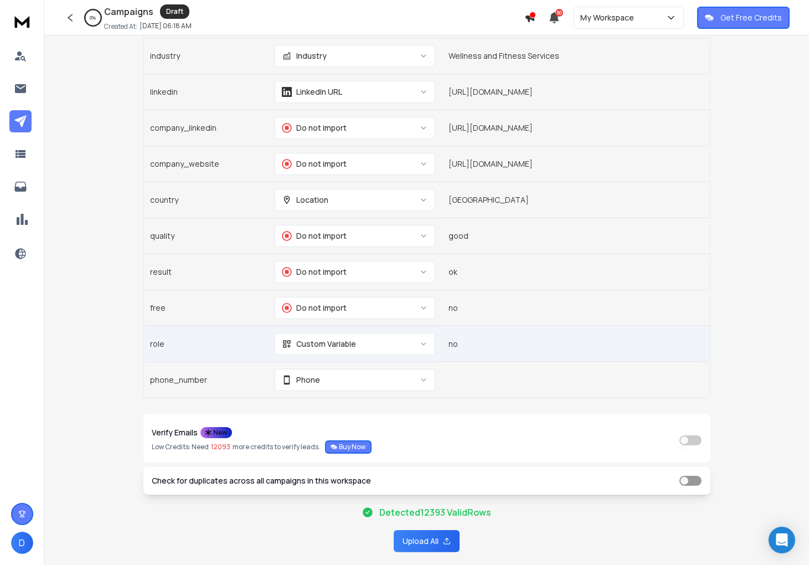
scroll to position [384, 0]
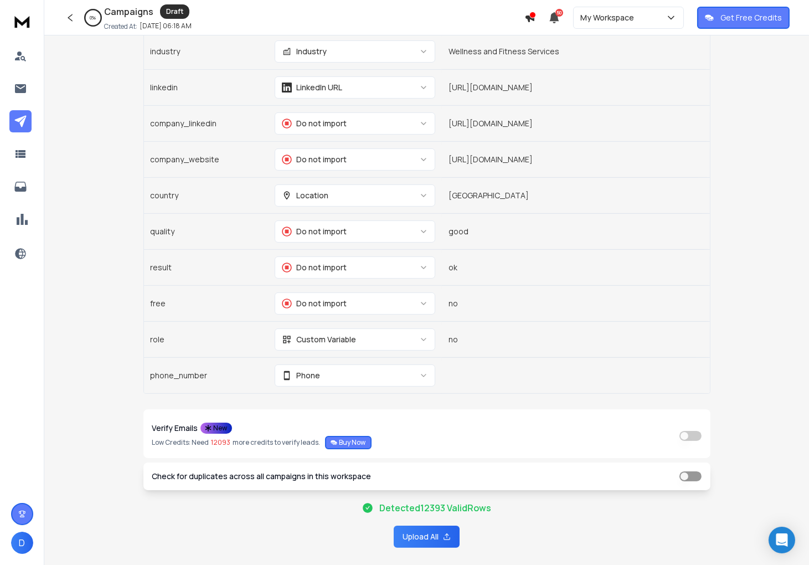
drag, startPoint x: 430, startPoint y: 539, endPoint x: 608, endPoint y: 527, distance: 178.1
click at [608, 527] on div "Upload All" at bounding box center [426, 536] width 567 height 22
click at [433, 532] on button "Upload All" at bounding box center [427, 536] width 66 height 22
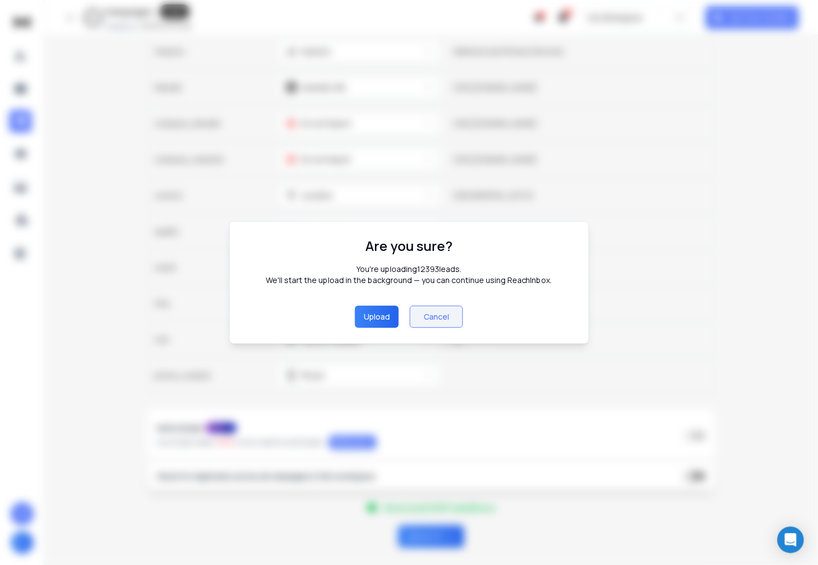
click at [377, 317] on button "Upload" at bounding box center [377, 317] width 44 height 22
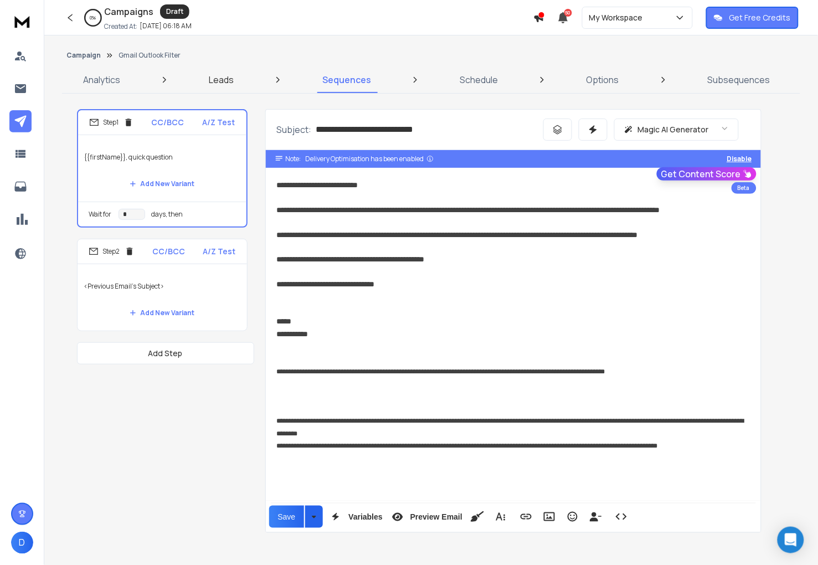
click at [233, 80] on p "Leads" at bounding box center [221, 79] width 25 height 13
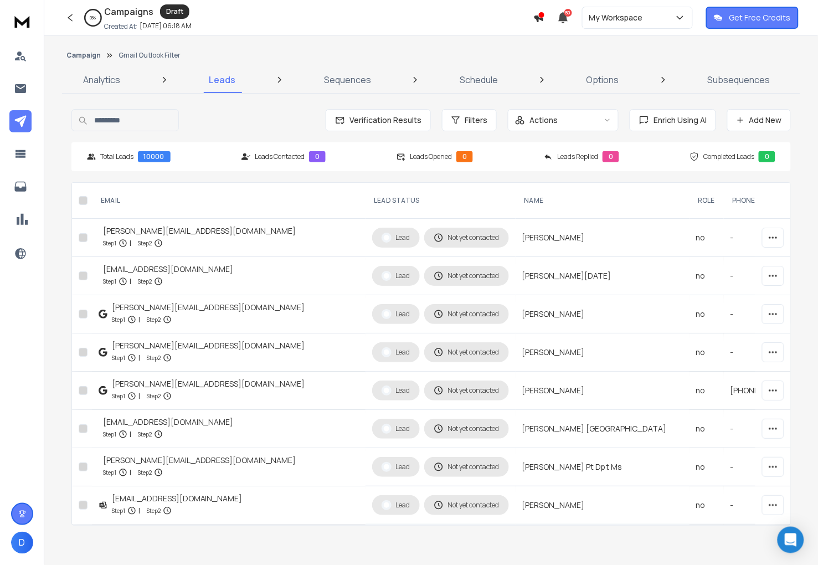
click at [510, 169] on div "Total Leads 10000 Leads Contacted 0 Leads Opened 0 Leads Replied 0 Completed Le…" at bounding box center [431, 156] width 720 height 29
click at [759, 124] on button "Add New" at bounding box center [759, 120] width 64 height 22
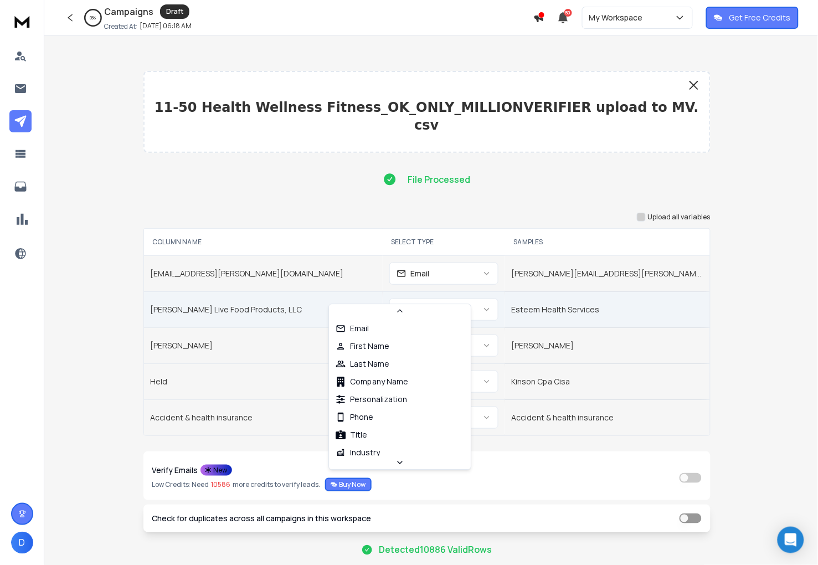
click at [431, 298] on button "Do not import" at bounding box center [443, 309] width 109 height 22
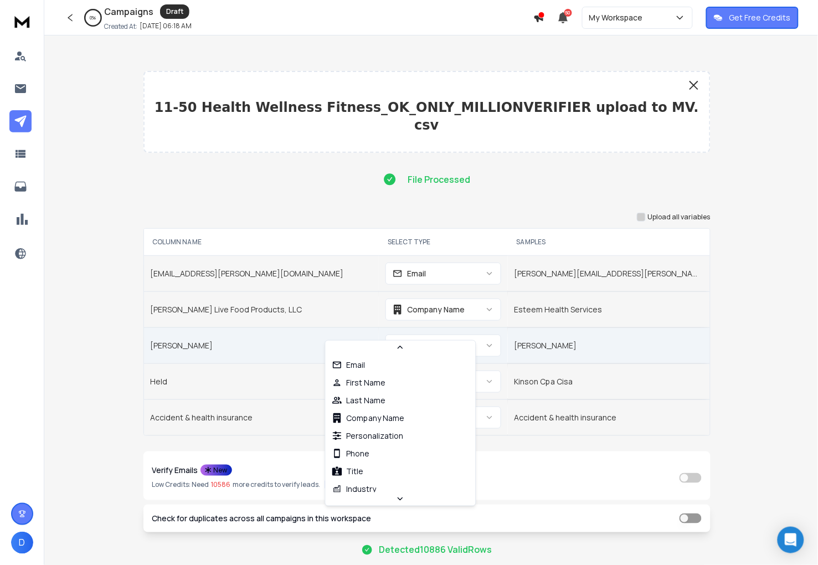
scroll to position [112, 0]
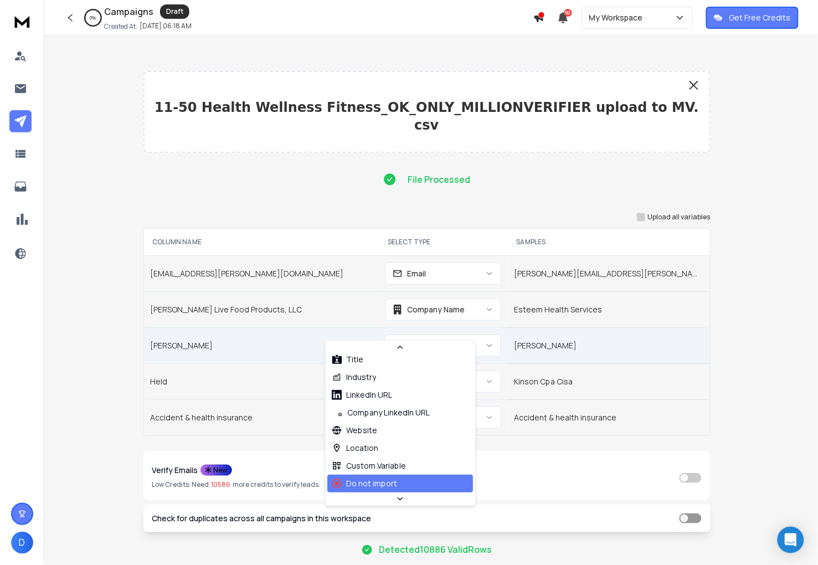
click at [426, 334] on button "Do not import" at bounding box center [442, 345] width 115 height 22
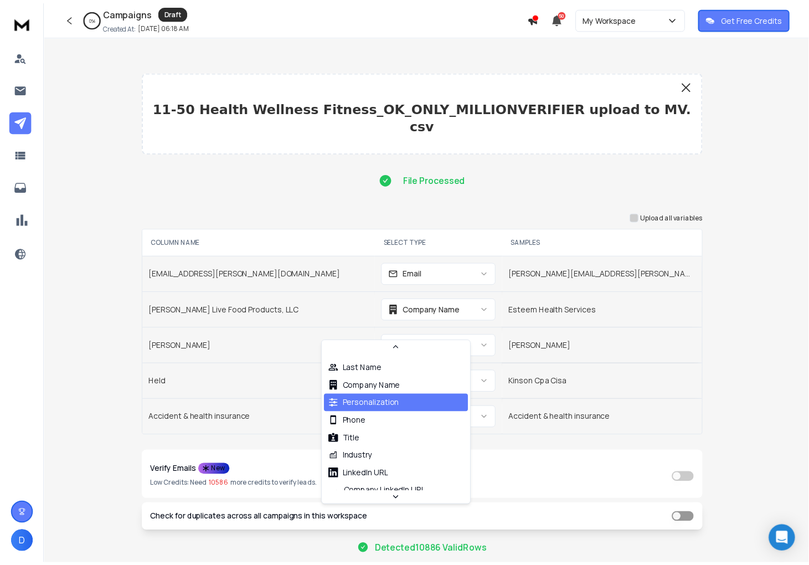
scroll to position [0, 0]
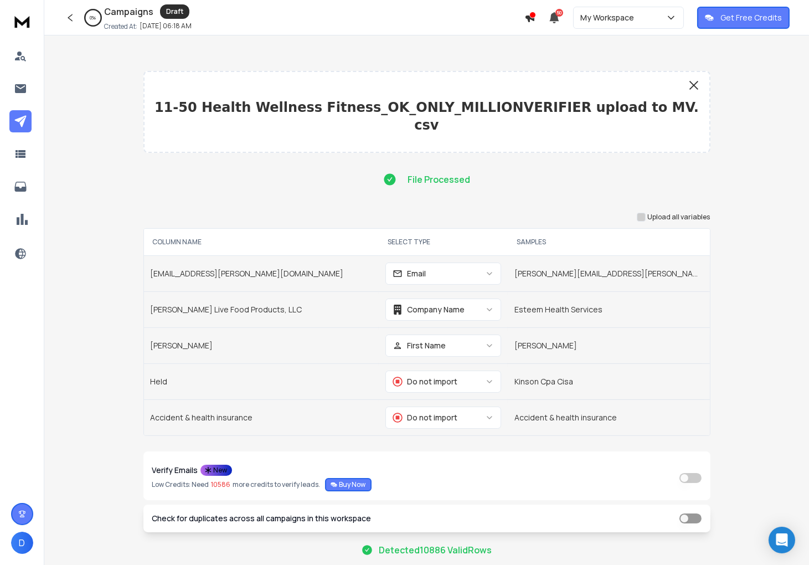
click at [642, 213] on button "Upload all variables" at bounding box center [641, 217] width 9 height 9
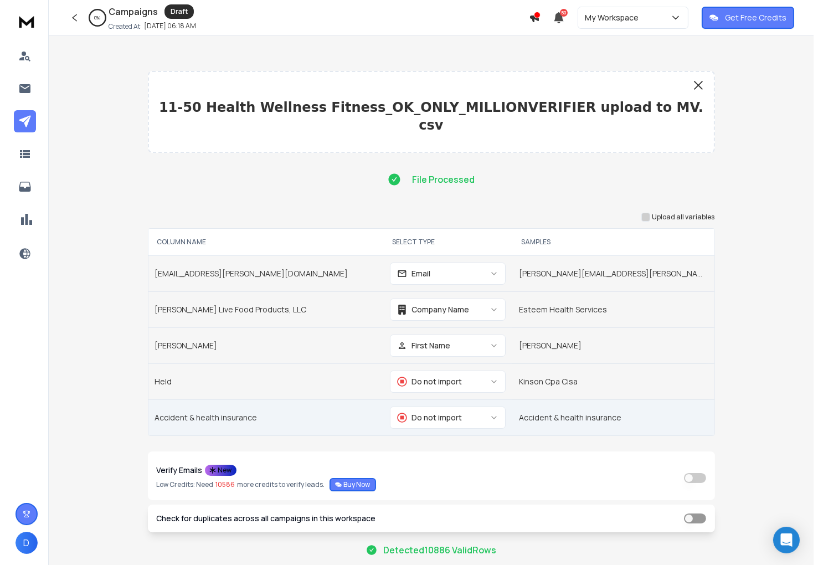
scroll to position [24, 0]
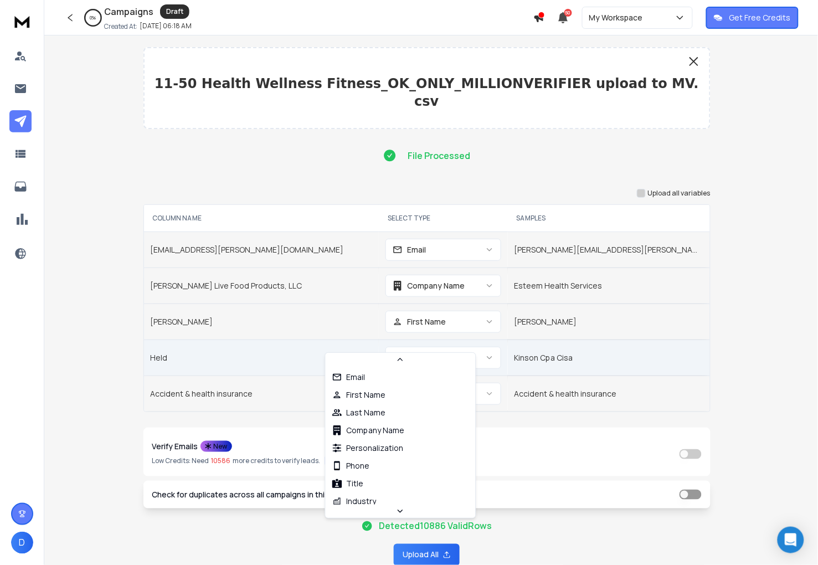
click at [392, 352] on div "Do not import" at bounding box center [424, 357] width 65 height 11
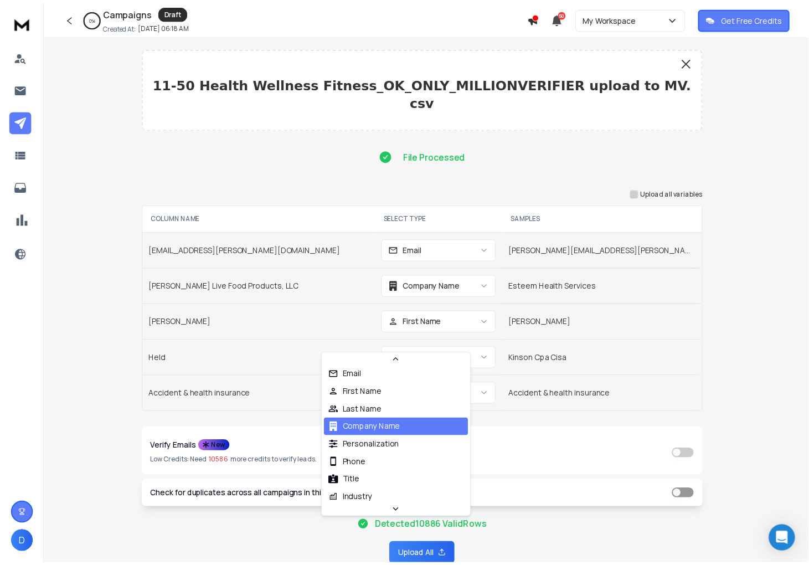
scroll to position [0, 0]
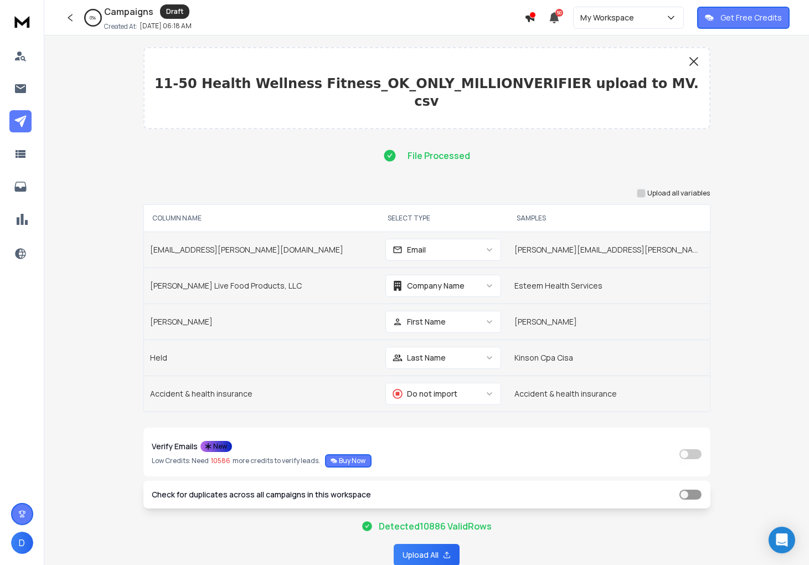
click at [501, 441] on div "Verify Emails New Low Credits: Need 10586 more credits to verify leads. Buy Now" at bounding box center [426, 454] width 549 height 27
click at [427, 544] on button "Upload All" at bounding box center [427, 555] width 66 height 22
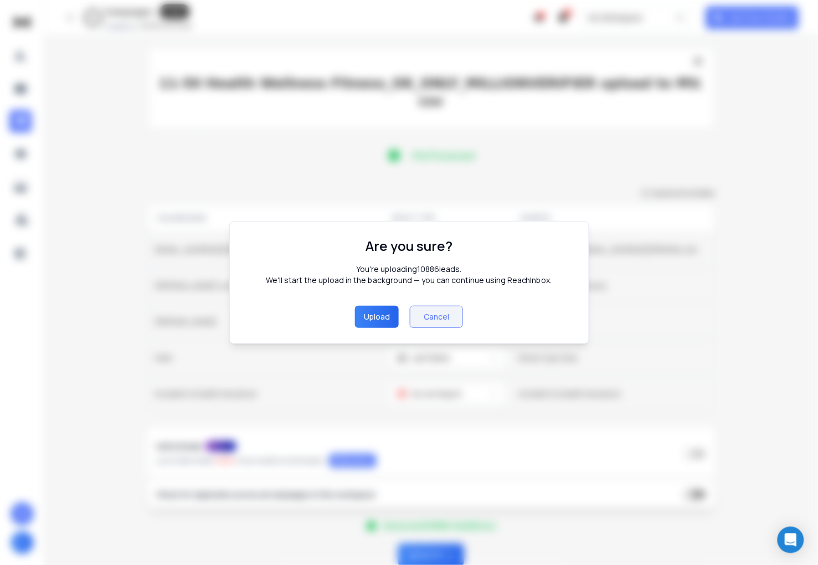
click at [377, 313] on button "Upload" at bounding box center [377, 317] width 44 height 22
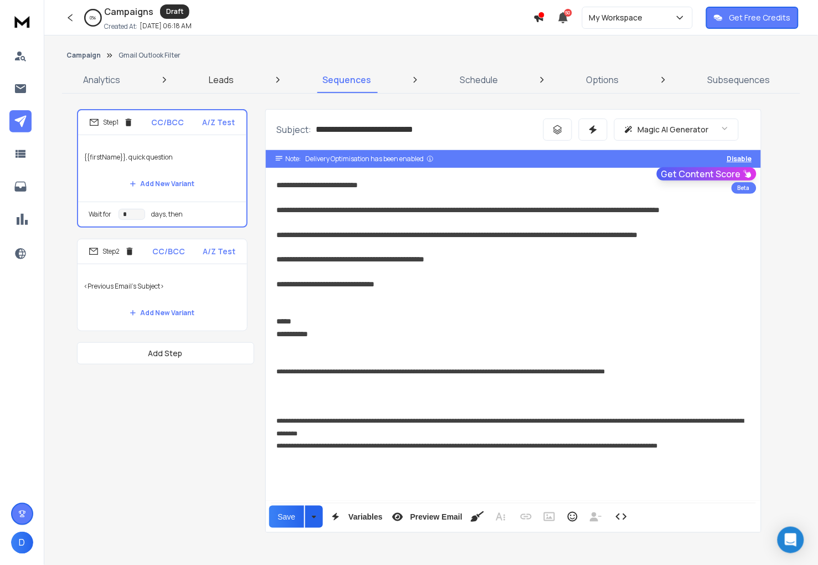
click at [230, 86] on p "Leads" at bounding box center [221, 79] width 25 height 13
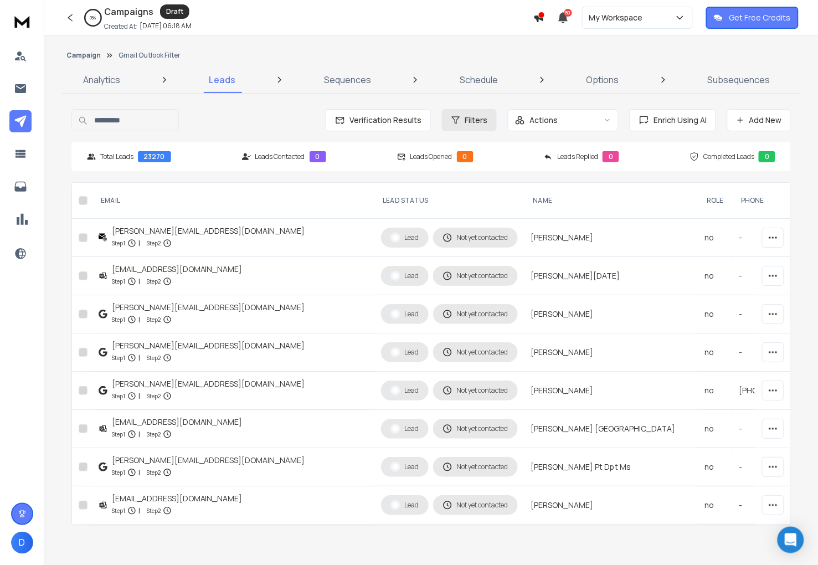
click at [478, 119] on span "Filters" at bounding box center [475, 120] width 23 height 11
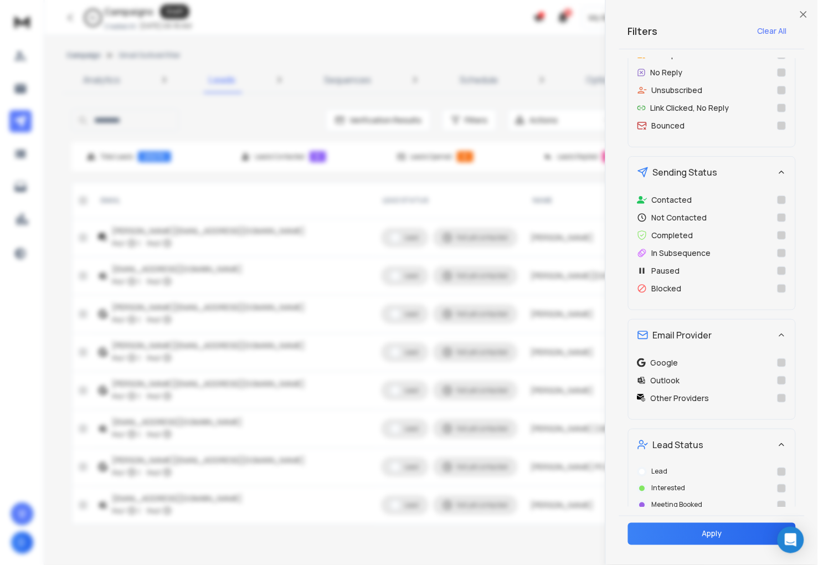
scroll to position [123, 0]
click at [676, 379] on p "Outlook" at bounding box center [664, 379] width 29 height 11
click at [777, 379] on button "Outlook" at bounding box center [781, 379] width 9 height 9
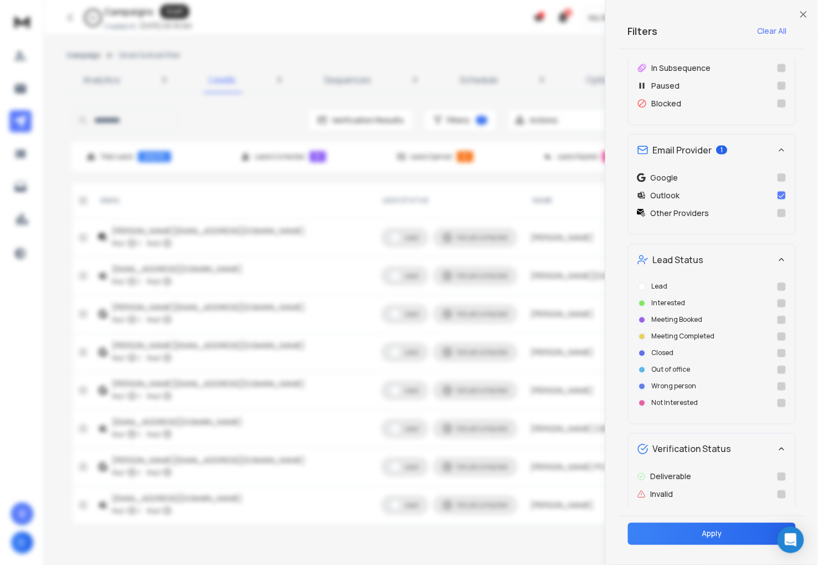
click at [713, 534] on button "Apply" at bounding box center [712, 534] width 168 height 22
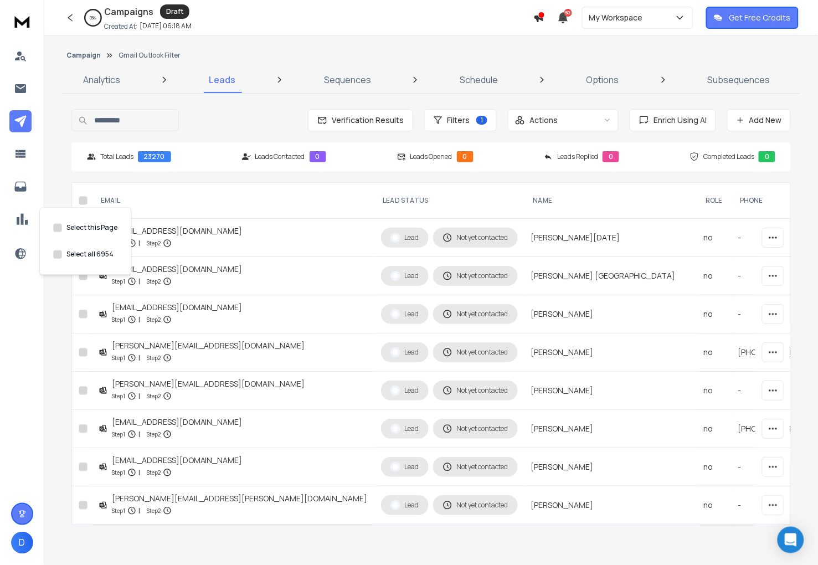
click at [56, 256] on button "Select this Page" at bounding box center [57, 254] width 9 height 9
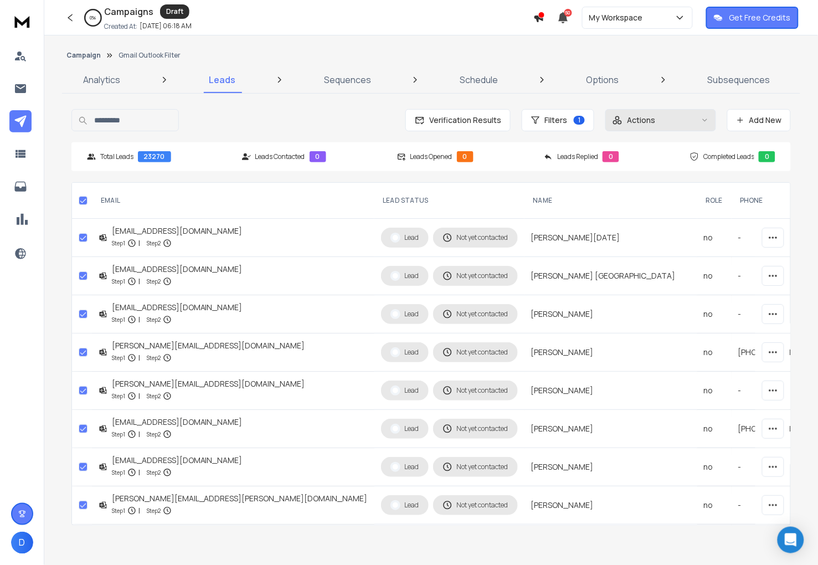
click at [677, 119] on div "Actions" at bounding box center [654, 120] width 84 height 11
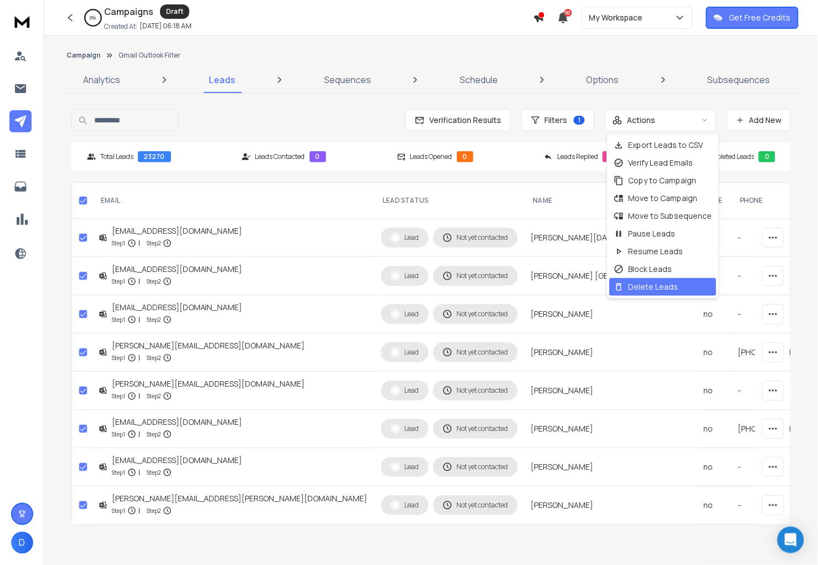
click at [657, 285] on p "Delete Leads" at bounding box center [653, 286] width 50 height 11
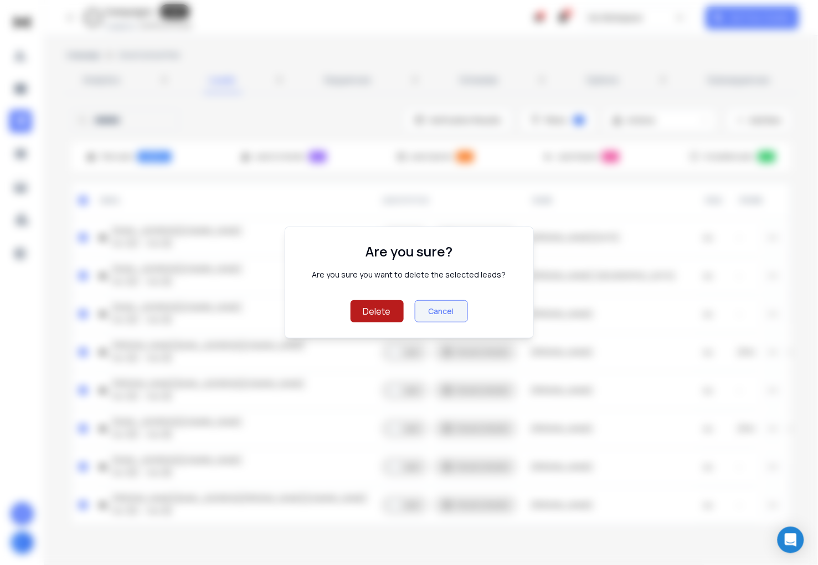
click at [375, 315] on button "Delete" at bounding box center [376, 311] width 53 height 22
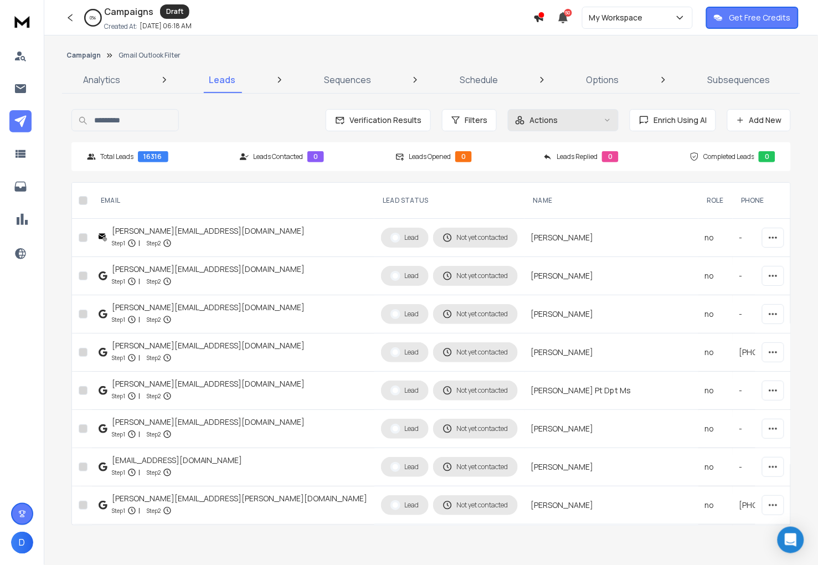
click at [612, 120] on button "Actions" at bounding box center [563, 120] width 111 height 22
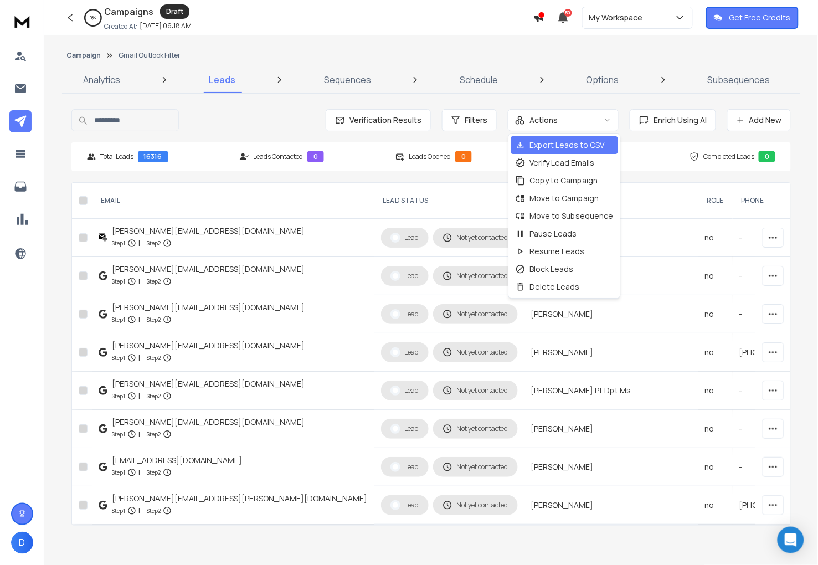
click at [572, 146] on p "Export Leads to CSV" at bounding box center [567, 144] width 75 height 11
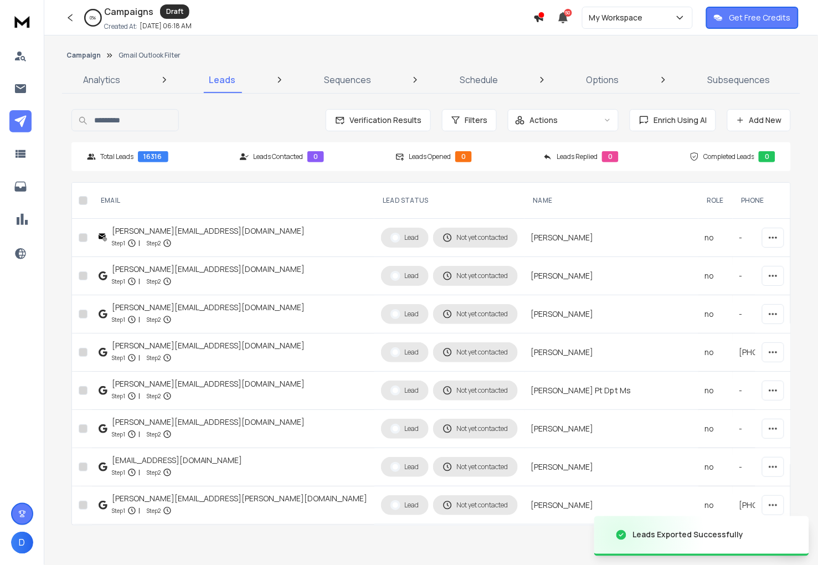
click at [302, 19] on div "0 % Campaigns Draft Created At: Jul 25, 2025, 06:18 AM 50 My Workspace Get Free…" at bounding box center [409, 17] width 818 height 35
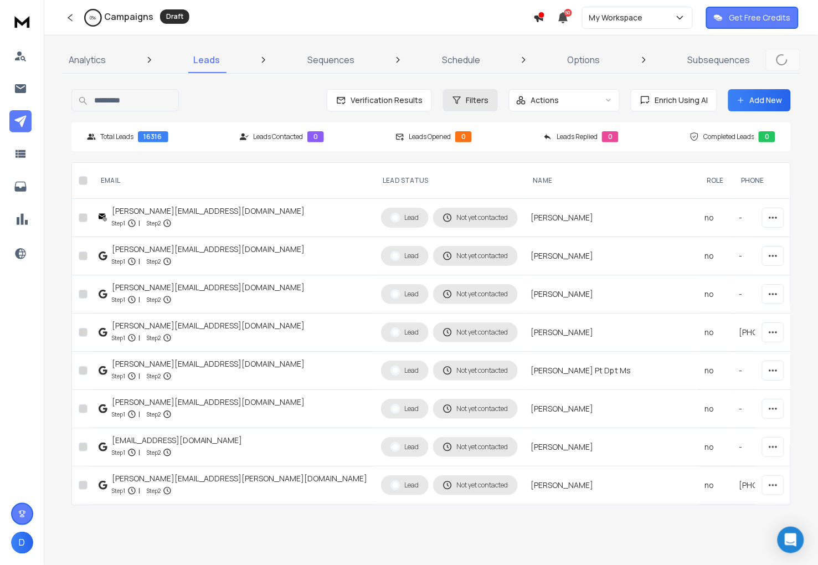
click at [483, 100] on span "Filters" at bounding box center [476, 100] width 23 height 11
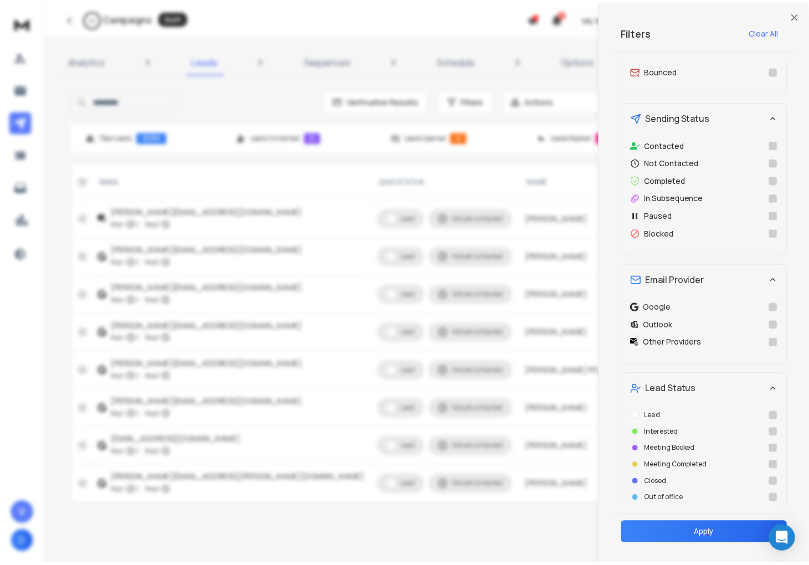
scroll to position [184, 0]
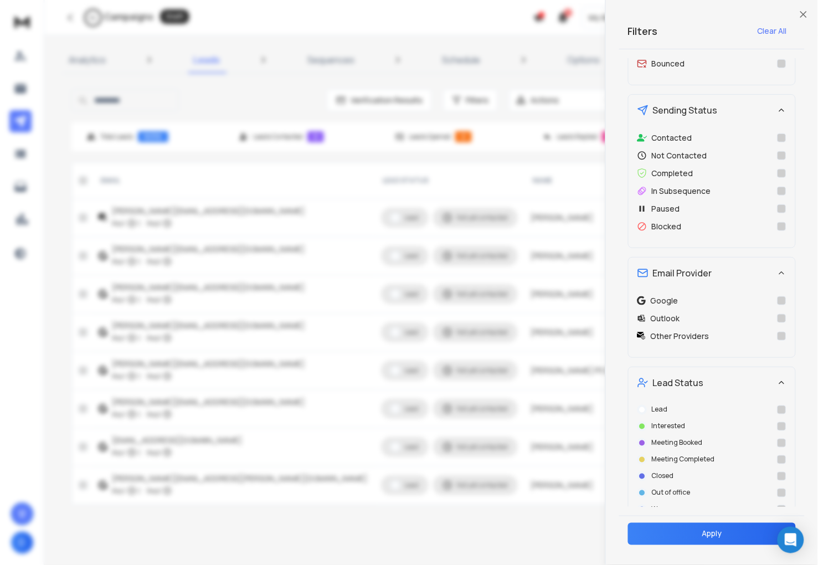
click at [679, 318] on p "Outlook" at bounding box center [664, 318] width 29 height 11
click at [777, 318] on button "Outlook" at bounding box center [781, 318] width 9 height 9
click at [714, 524] on button "Apply" at bounding box center [712, 534] width 168 height 22
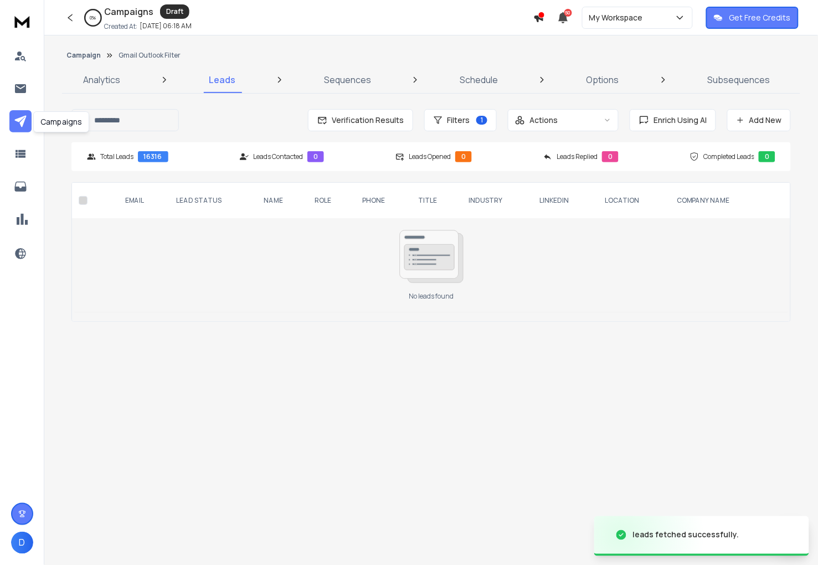
click at [20, 122] on icon at bounding box center [20, 121] width 13 height 13
